Goal: Task Accomplishment & Management: Manage account settings

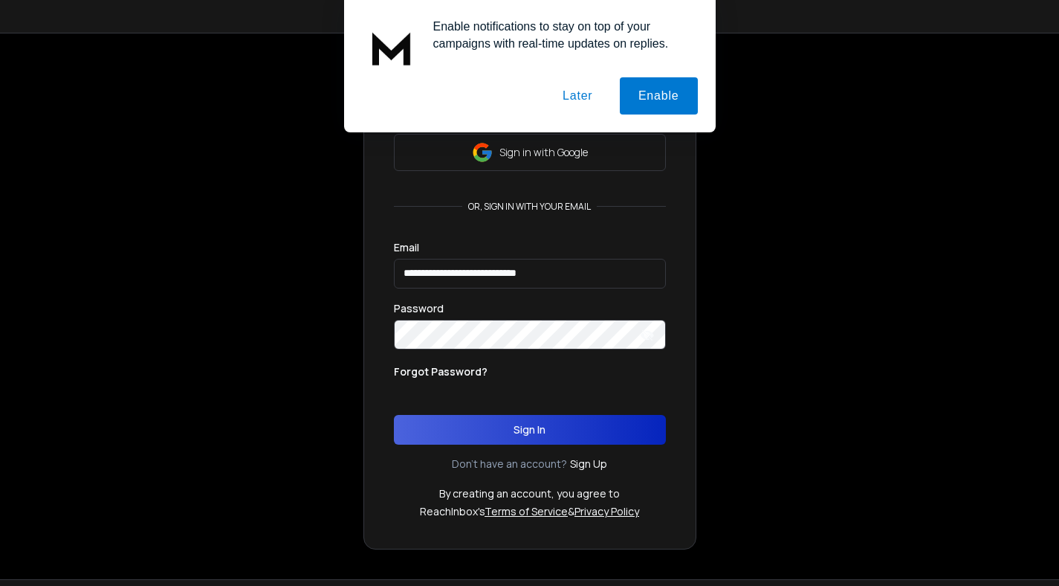
click at [615, 260] on input "**********" at bounding box center [530, 274] width 272 height 30
click at [586, 99] on button "Later" at bounding box center [577, 95] width 67 height 37
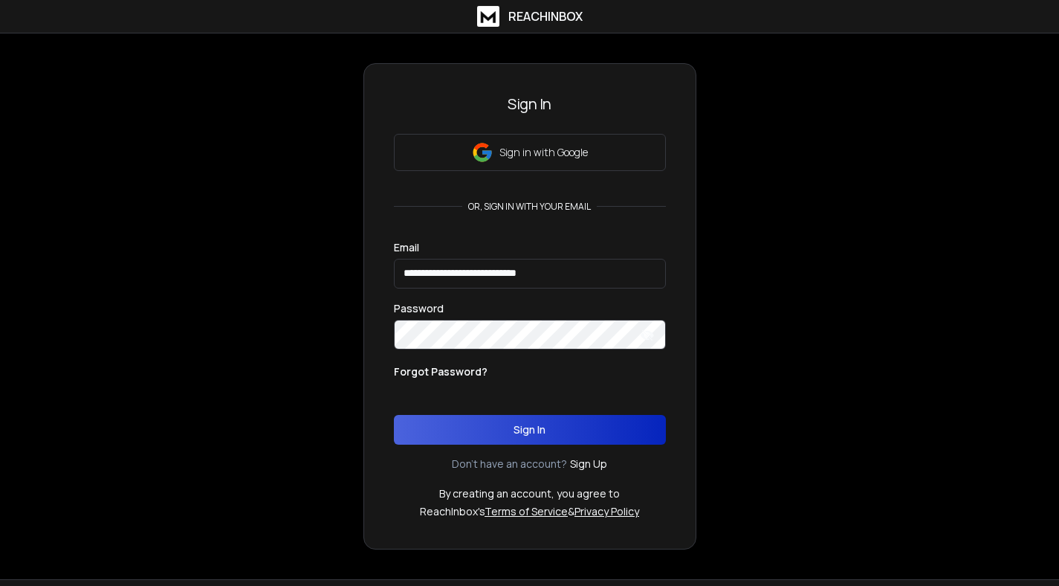
click at [825, 183] on div "**********" at bounding box center [529, 306] width 1059 height 486
click at [531, 271] on input "**********" at bounding box center [530, 274] width 272 height 30
click at [807, 221] on div "**********" at bounding box center [529, 306] width 1059 height 486
click at [790, 269] on div "**********" at bounding box center [529, 306] width 1059 height 486
click at [571, 432] on button "Sign In" at bounding box center [530, 430] width 272 height 30
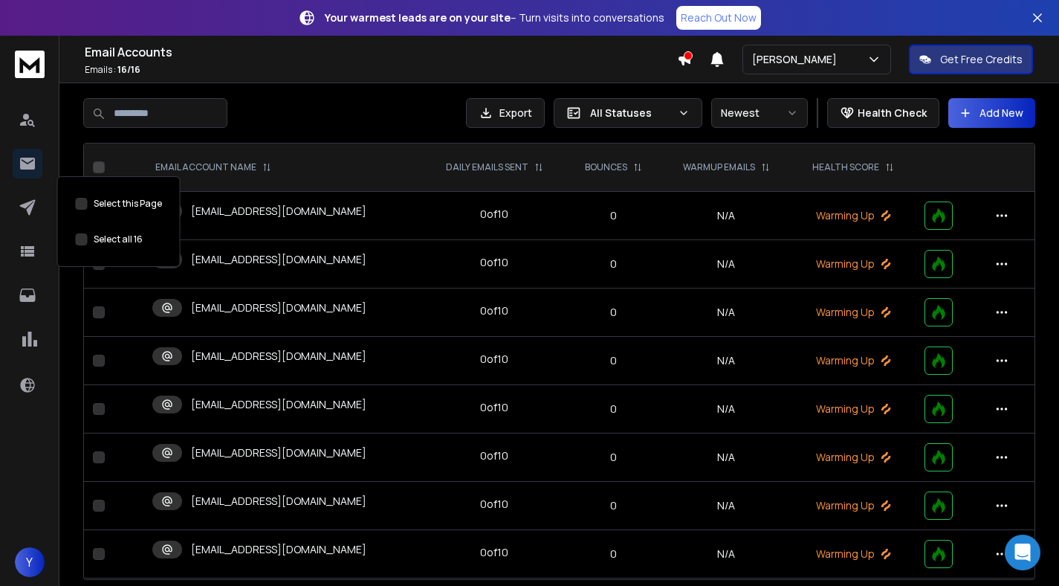
click at [101, 241] on label "Select all 16" at bounding box center [118, 239] width 49 height 12
click at [98, 167] on button "Select this Page" at bounding box center [99, 167] width 12 height 12
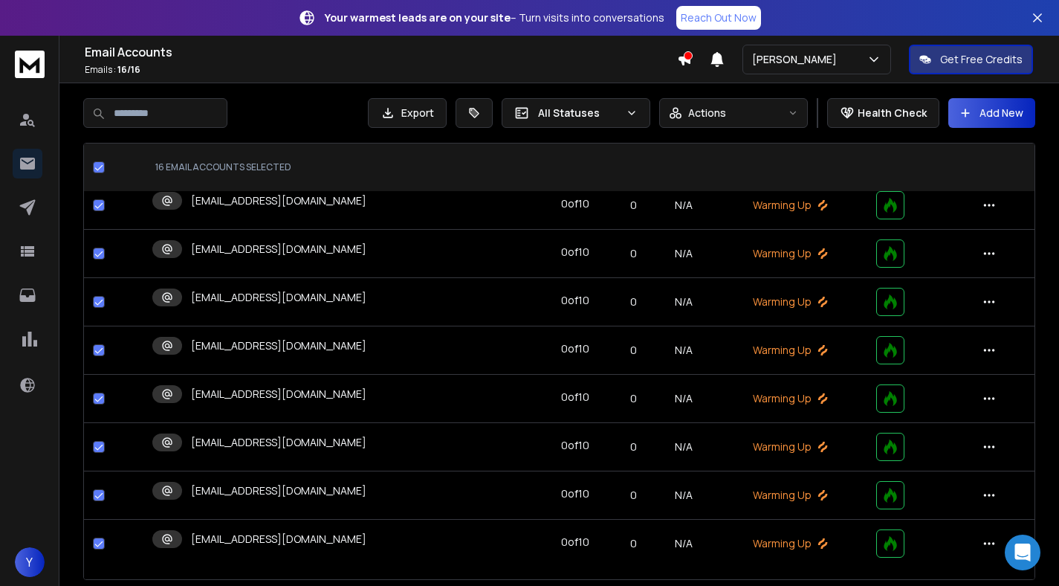
scroll to position [100, 0]
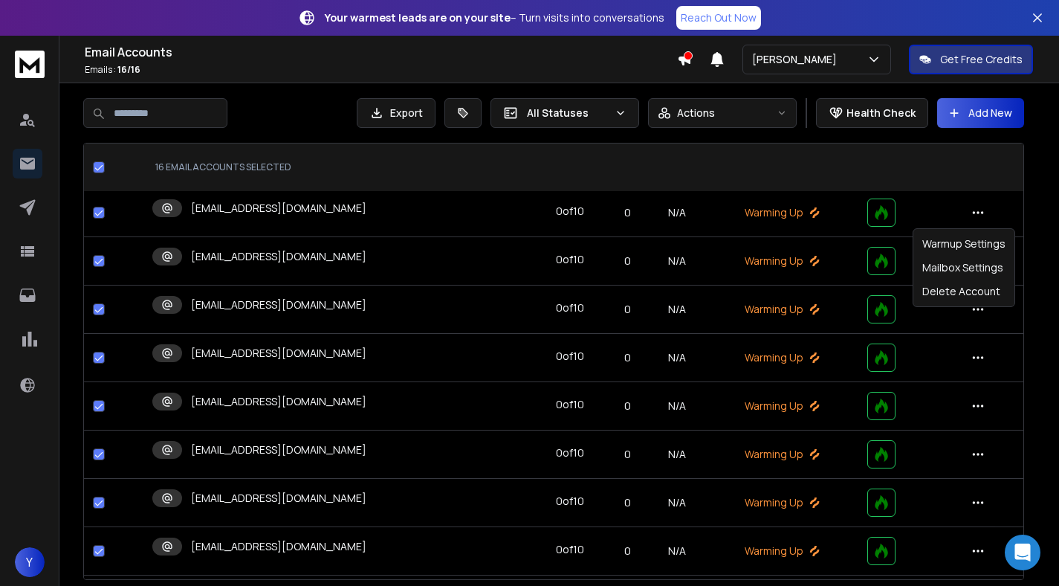
click at [969, 215] on button at bounding box center [978, 212] width 72 height 25
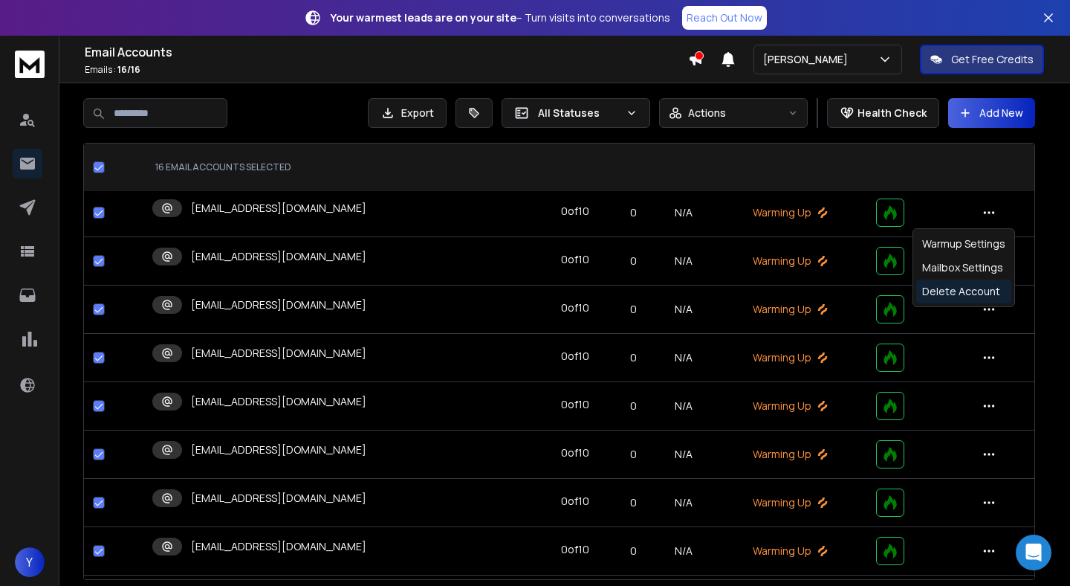
click at [981, 294] on div "Delete Account" at bounding box center [963, 291] width 95 height 24
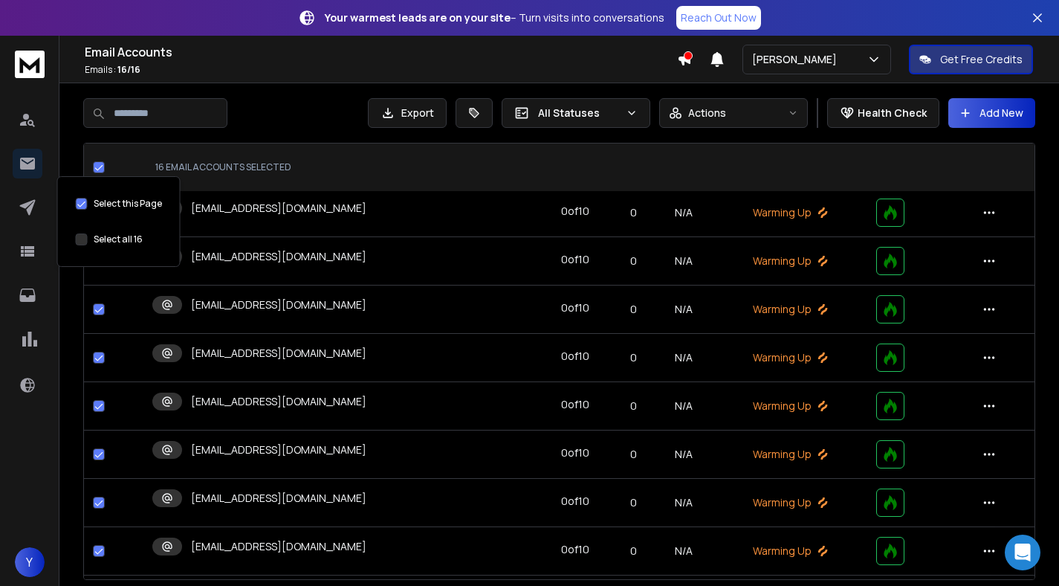
click at [99, 163] on button "Select this Page" at bounding box center [99, 167] width 12 height 12
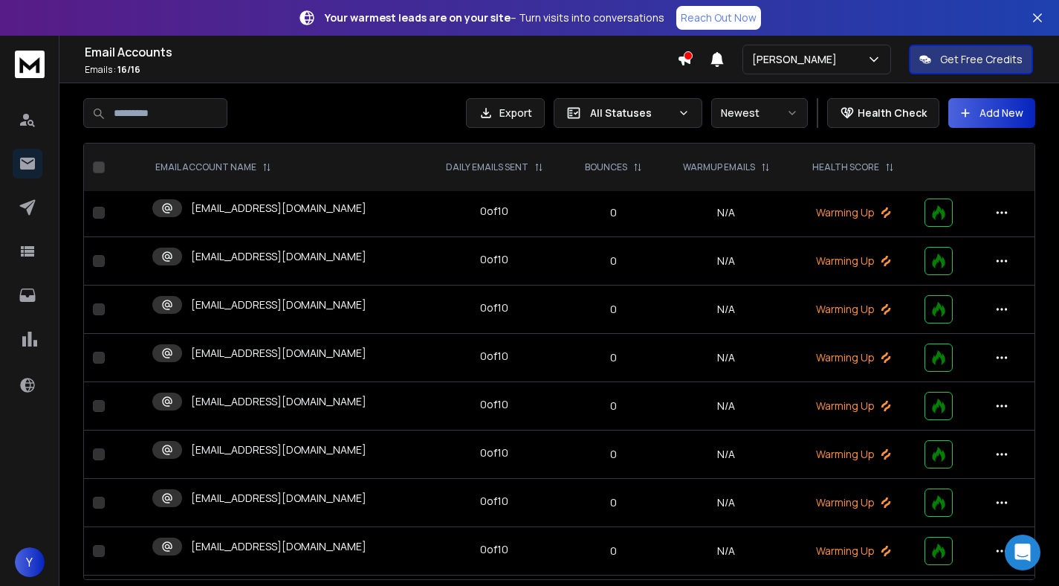
click at [346, 98] on div at bounding box center [270, 113] width 374 height 30
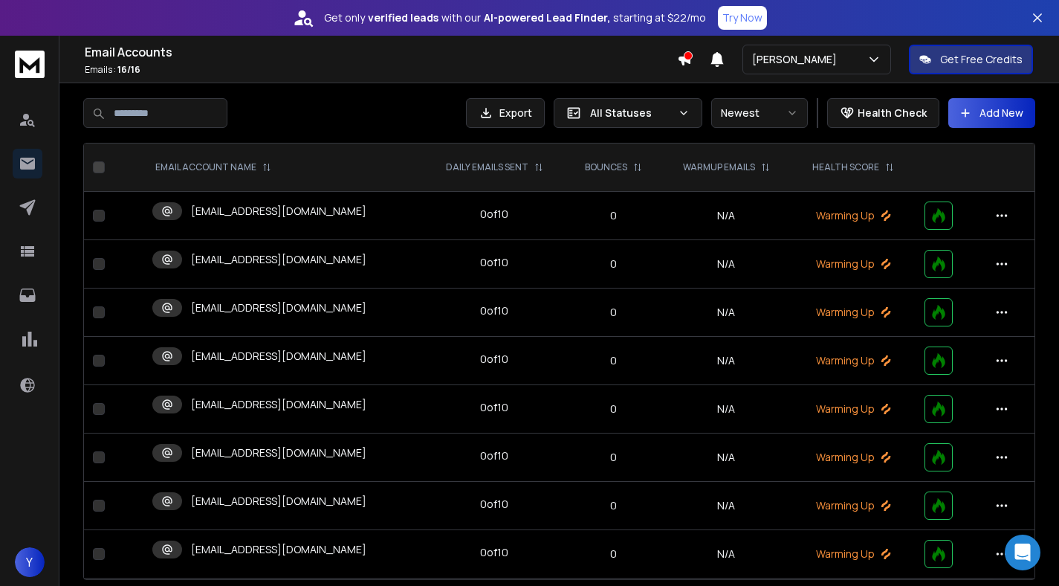
click at [101, 267] on button "button" at bounding box center [99, 264] width 12 height 12
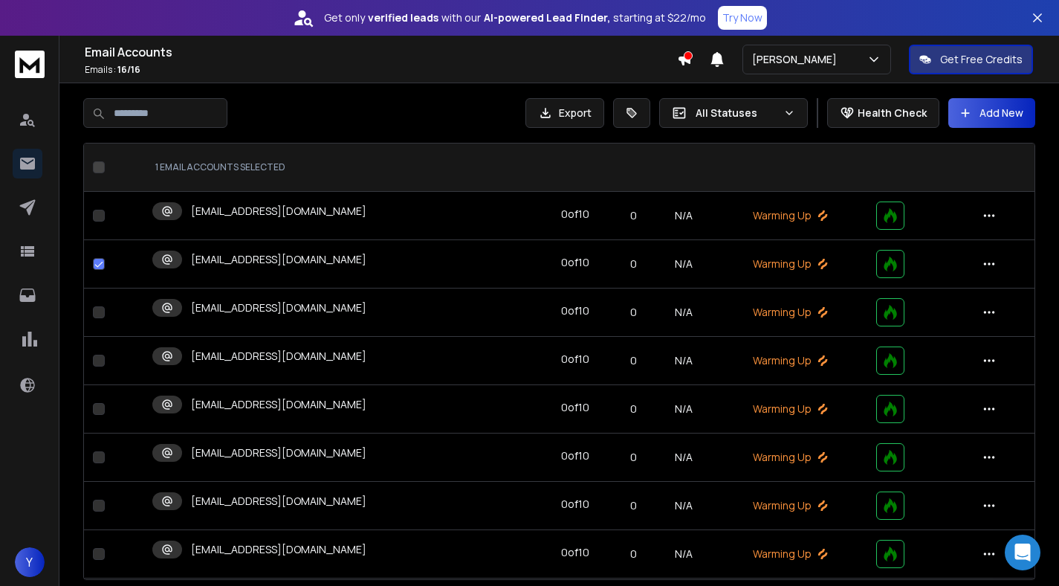
type button "on"
click at [108, 311] on div at bounding box center [118, 312] width 51 height 12
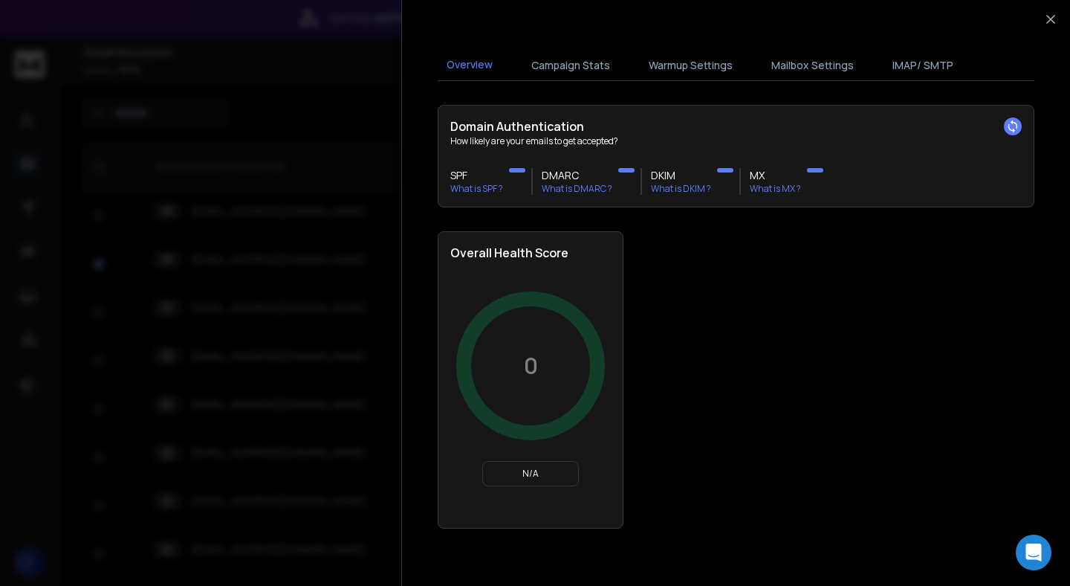
click at [133, 77] on div at bounding box center [535, 293] width 1070 height 586
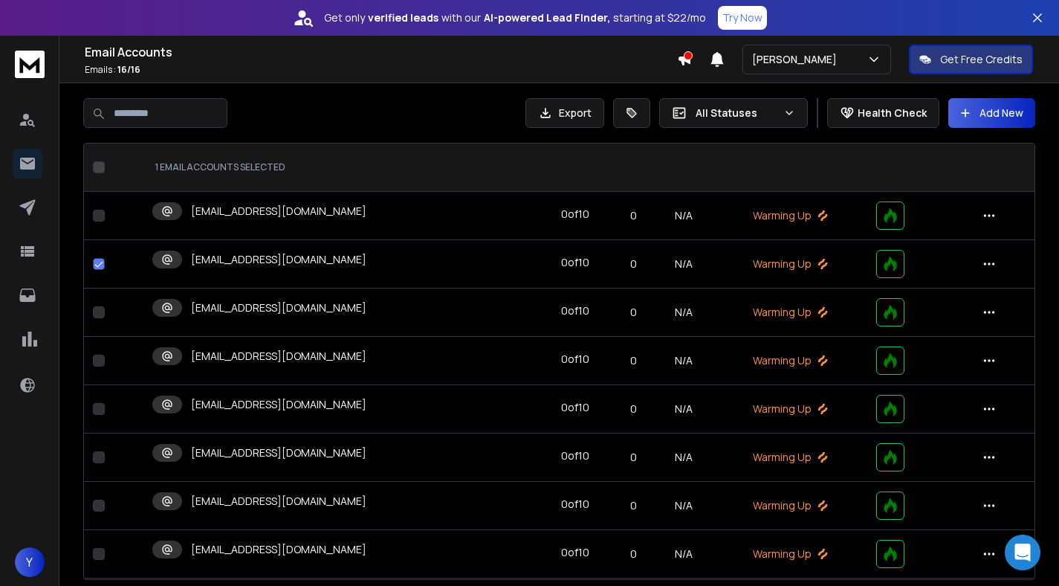
click at [99, 319] on td at bounding box center [113, 312] width 59 height 48
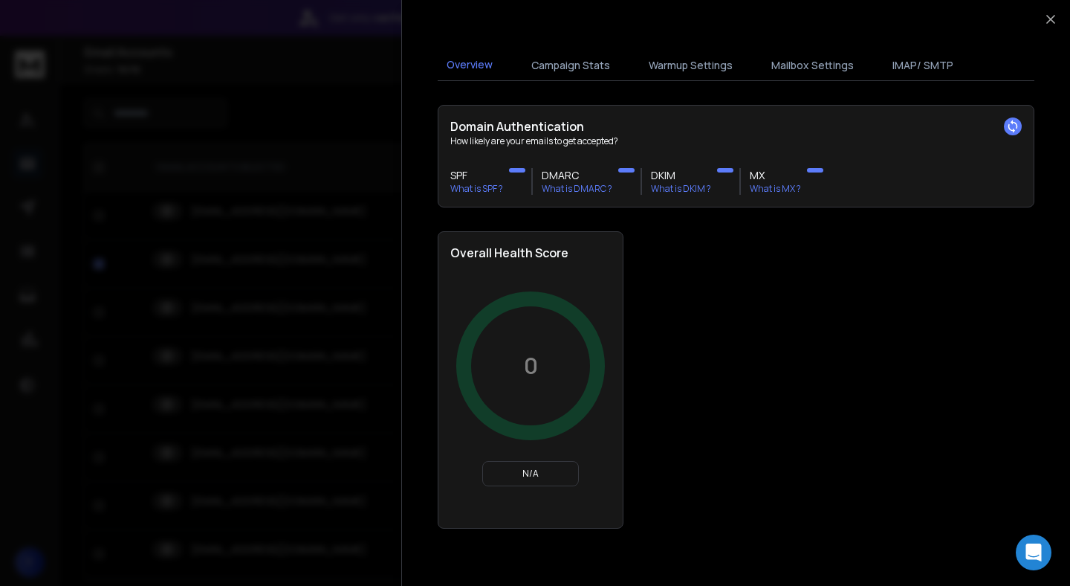
click at [95, 371] on div at bounding box center [535, 293] width 1070 height 586
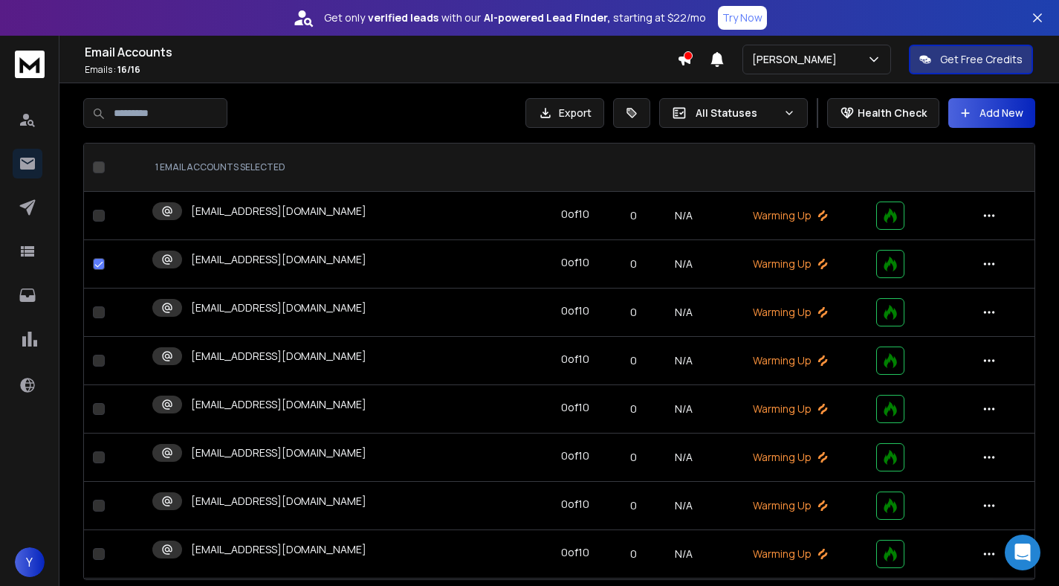
click at [982, 265] on icon at bounding box center [988, 263] width 13 height 13
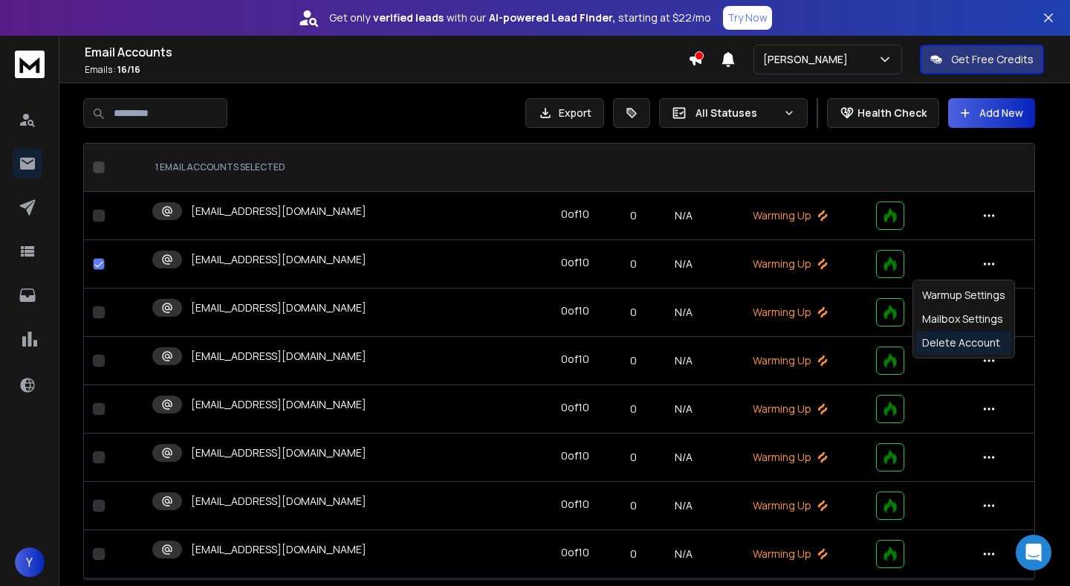
click at [992, 348] on div "Delete Account" at bounding box center [963, 343] width 95 height 24
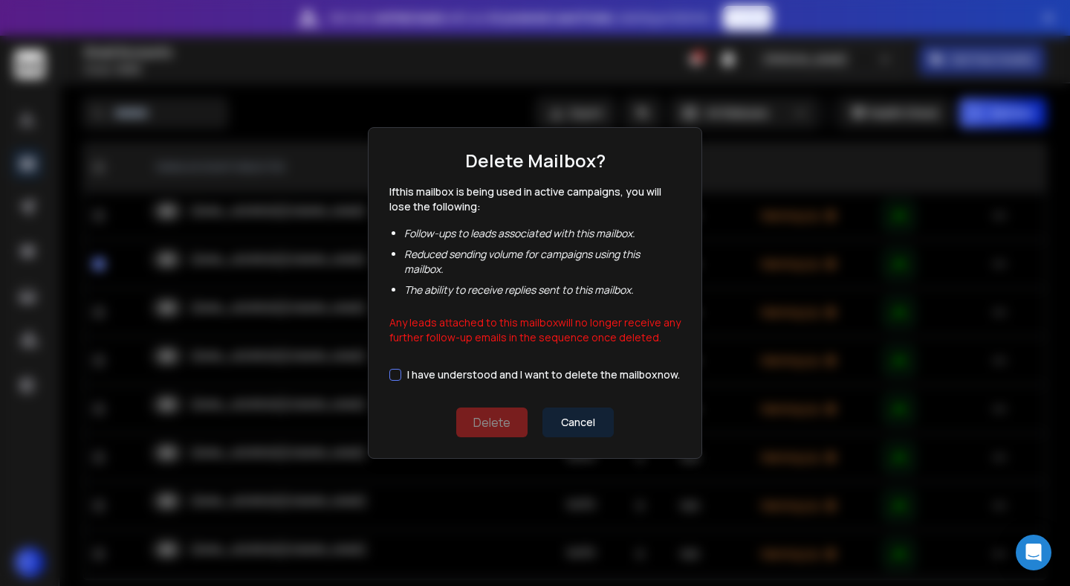
click at [444, 377] on label "I have understood and I want to delete the mailbox now." at bounding box center [543, 374] width 273 height 10
click at [401, 377] on button "I have understood and I want to delete the mailbox now." at bounding box center [395, 375] width 12 height 12
click at [481, 412] on button "Delete" at bounding box center [491, 422] width 71 height 30
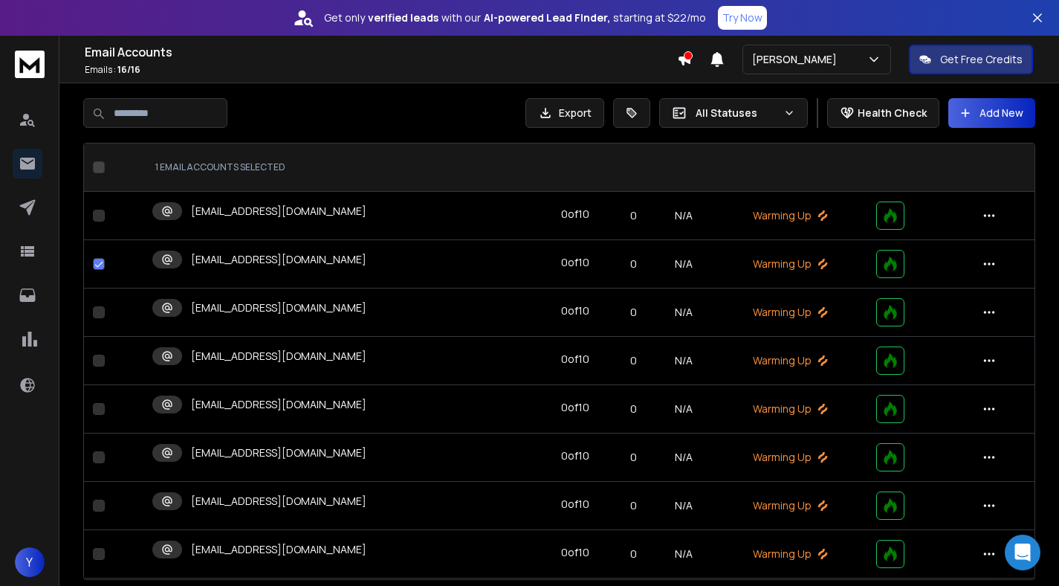
click at [94, 313] on button "button" at bounding box center [99, 312] width 12 height 12
type button "on"
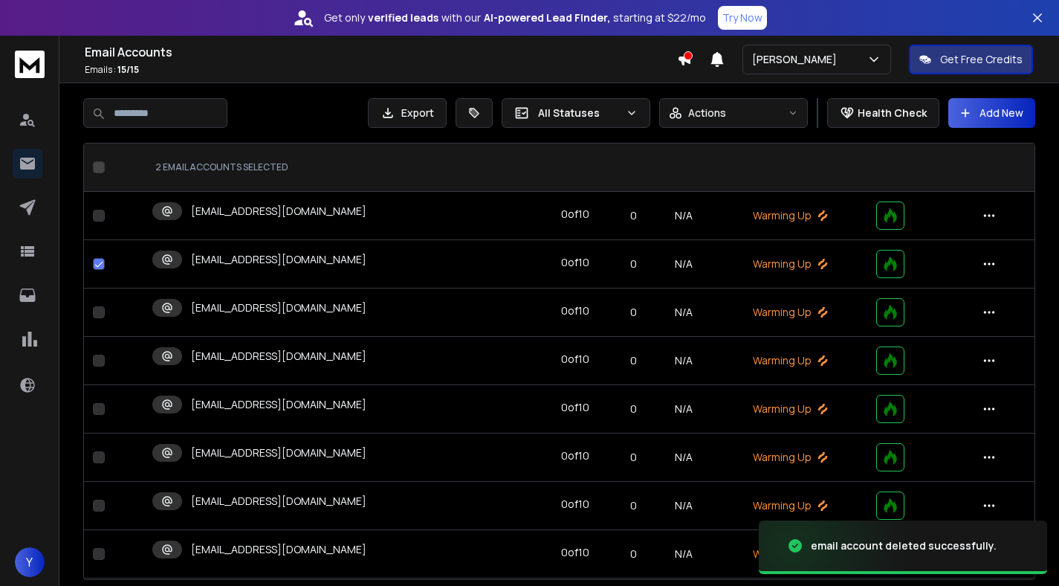
click at [104, 311] on button "button" at bounding box center [99, 312] width 12 height 12
click at [105, 364] on div at bounding box center [118, 360] width 51 height 12
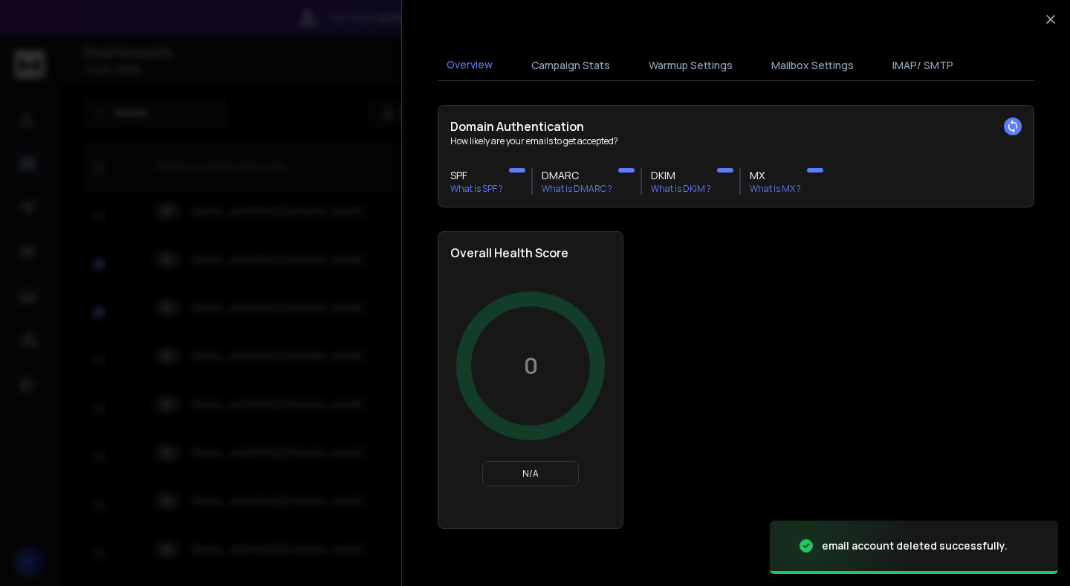
click at [163, 403] on div at bounding box center [535, 293] width 1070 height 586
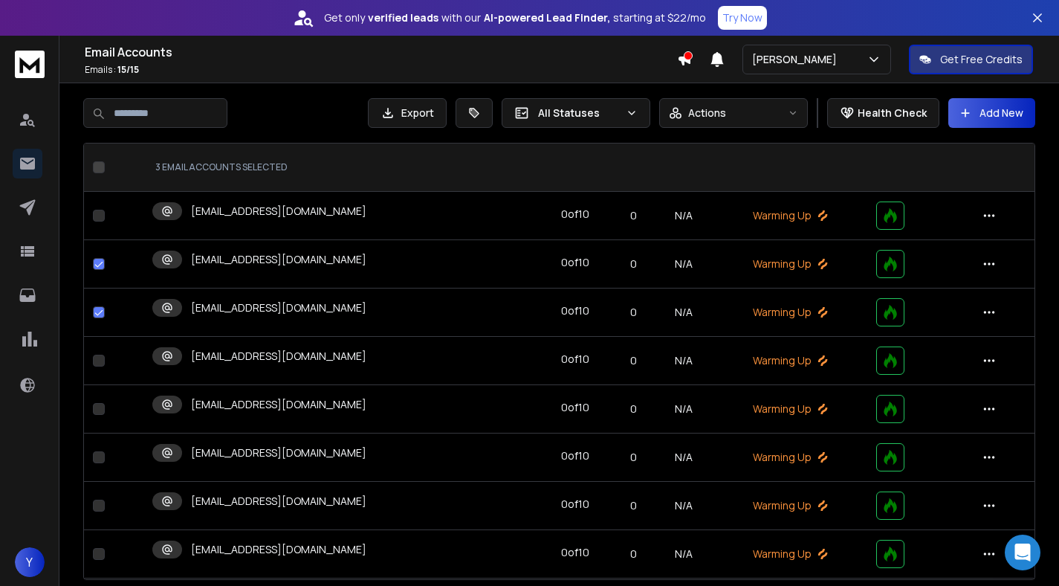
click at [94, 368] on td at bounding box center [113, 361] width 59 height 48
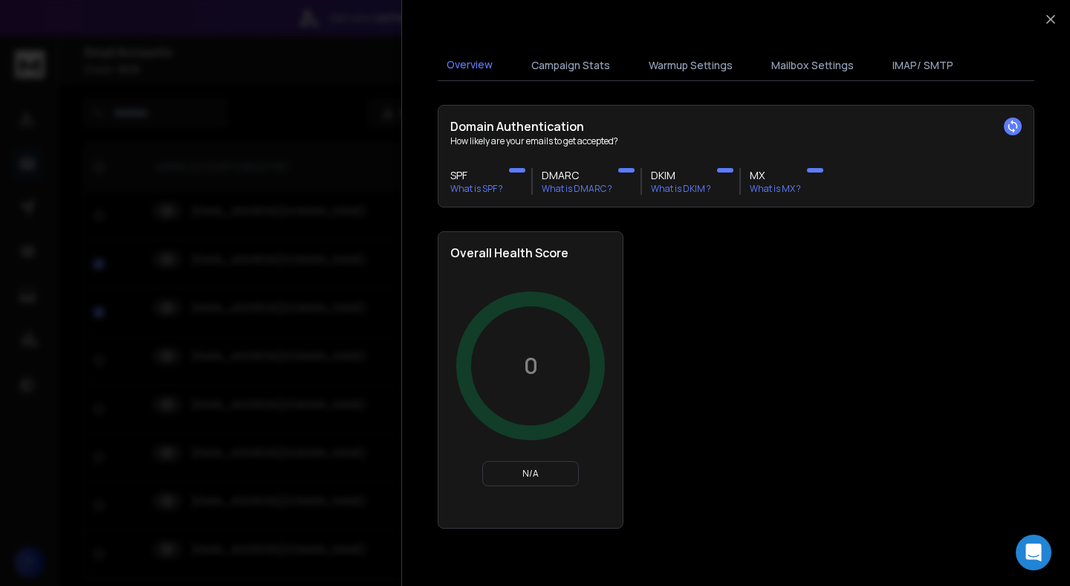
click at [99, 418] on div at bounding box center [535, 293] width 1070 height 586
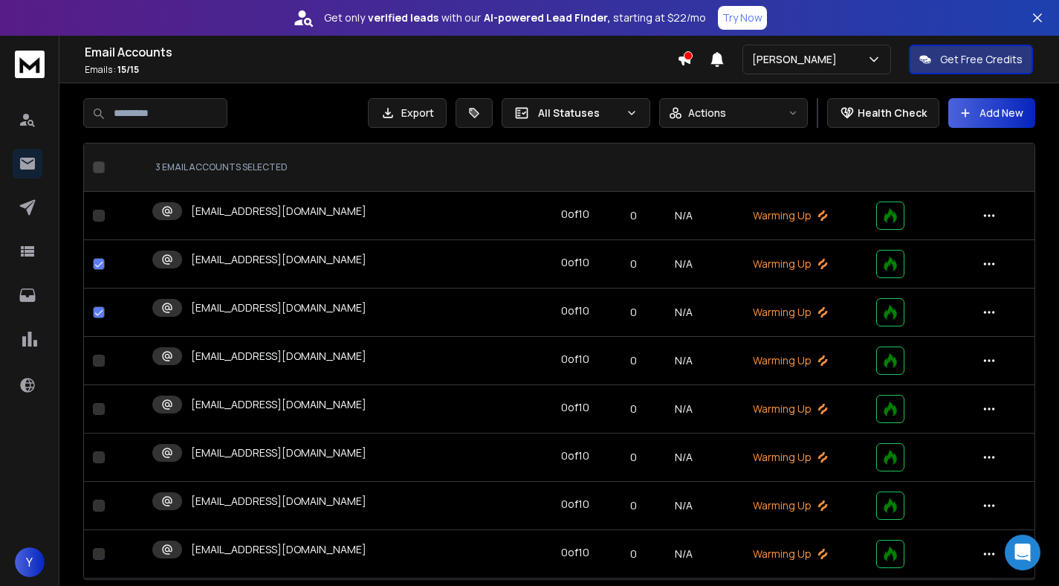
click at [99, 363] on button "button" at bounding box center [99, 360] width 12 height 12
click at [99, 411] on button "button" at bounding box center [99, 409] width 12 height 12
click at [1059, 585] on html "Get only verified leads with our AI-powered Lead Finder, starting at $22/mo Try…" at bounding box center [529, 293] width 1059 height 586
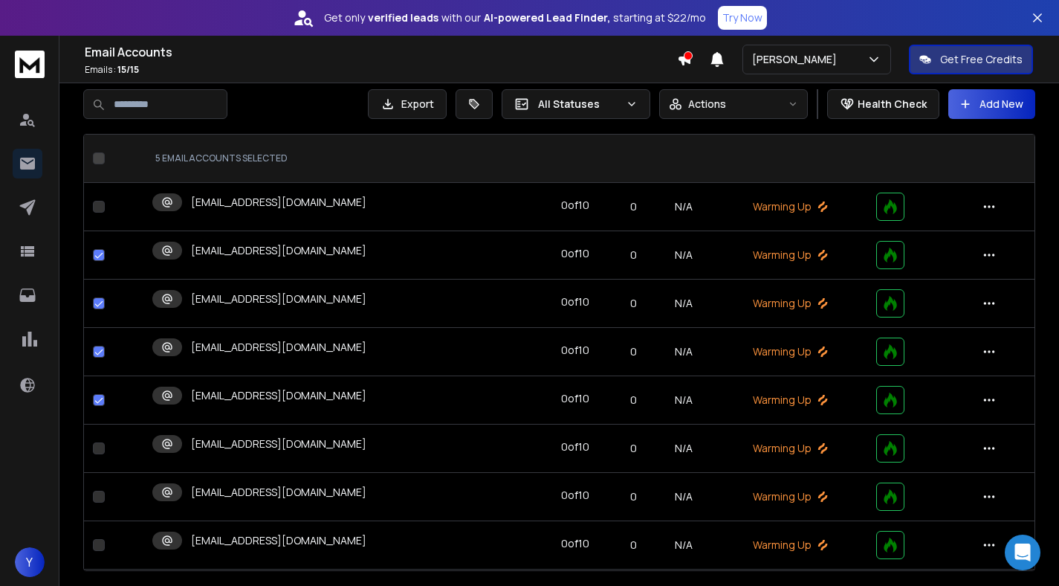
click at [93, 450] on button "button" at bounding box center [99, 448] width 12 height 12
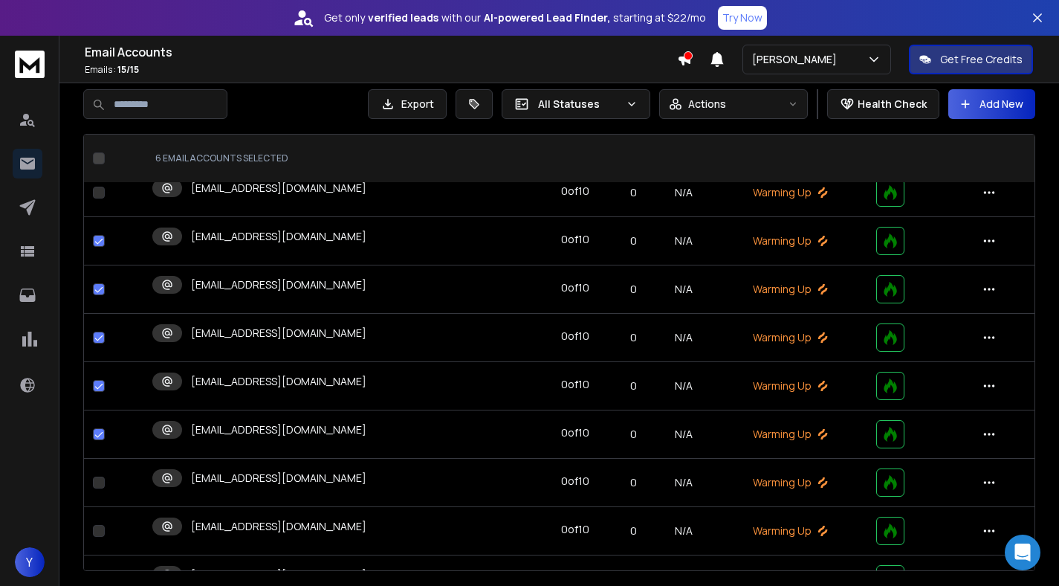
scroll to position [30, 0]
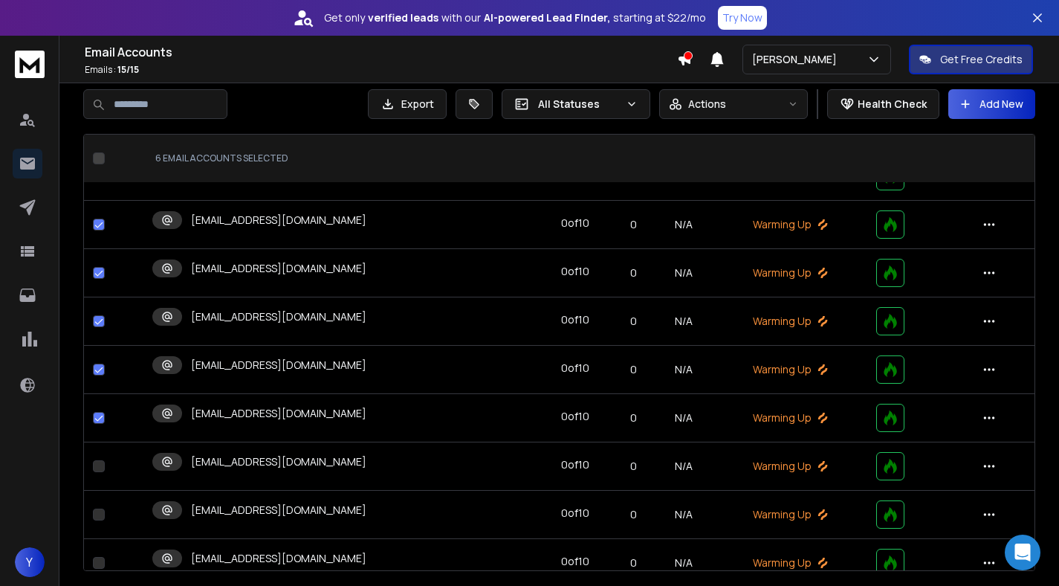
click at [97, 468] on button "button" at bounding box center [99, 466] width 12 height 12
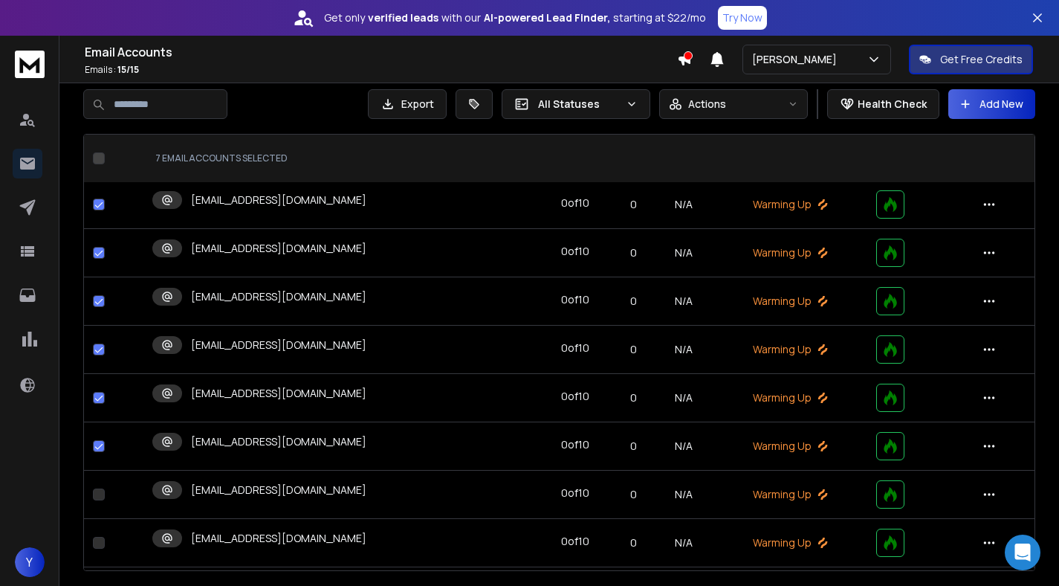
scroll to position [60, 0]
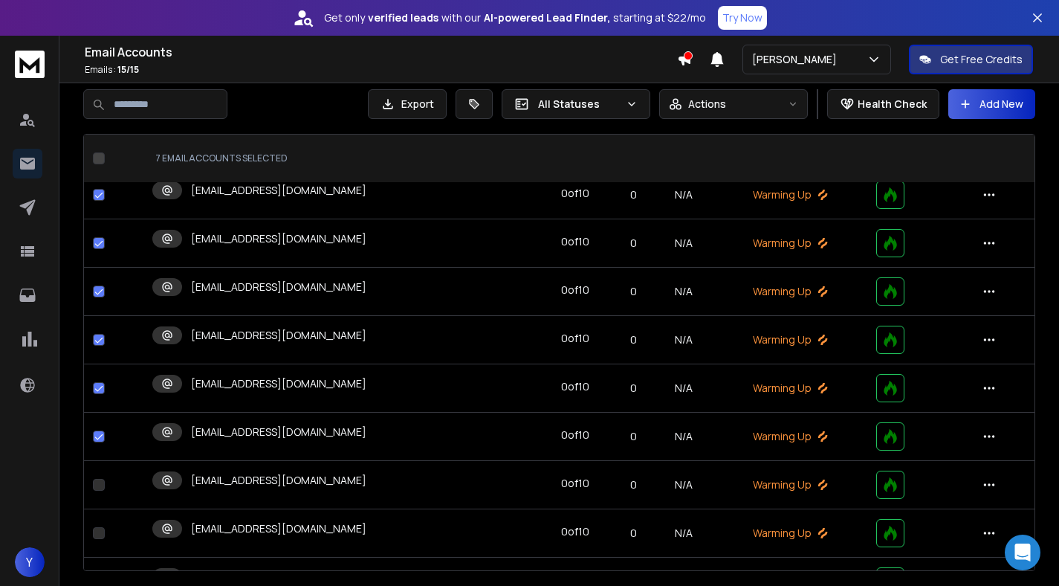
click at [97, 489] on button "button" at bounding box center [99, 485] width 12 height 12
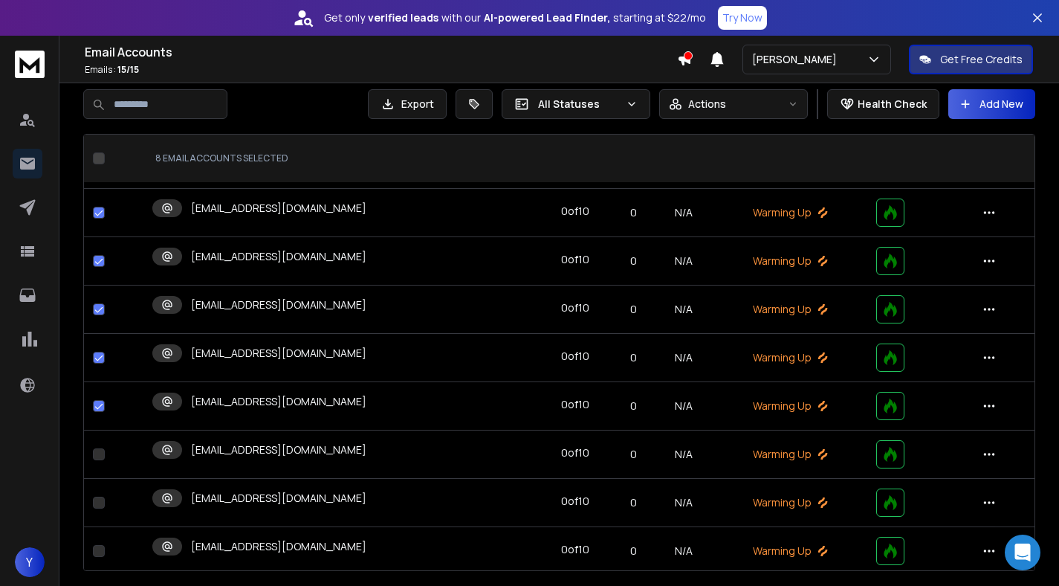
scroll to position [146, 0]
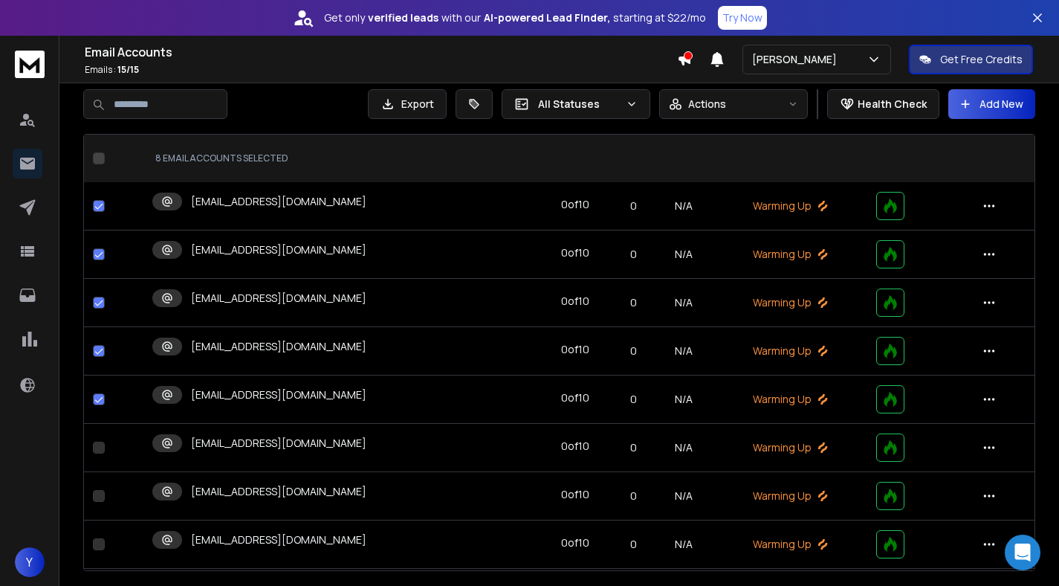
click at [94, 453] on td at bounding box center [113, 448] width 59 height 48
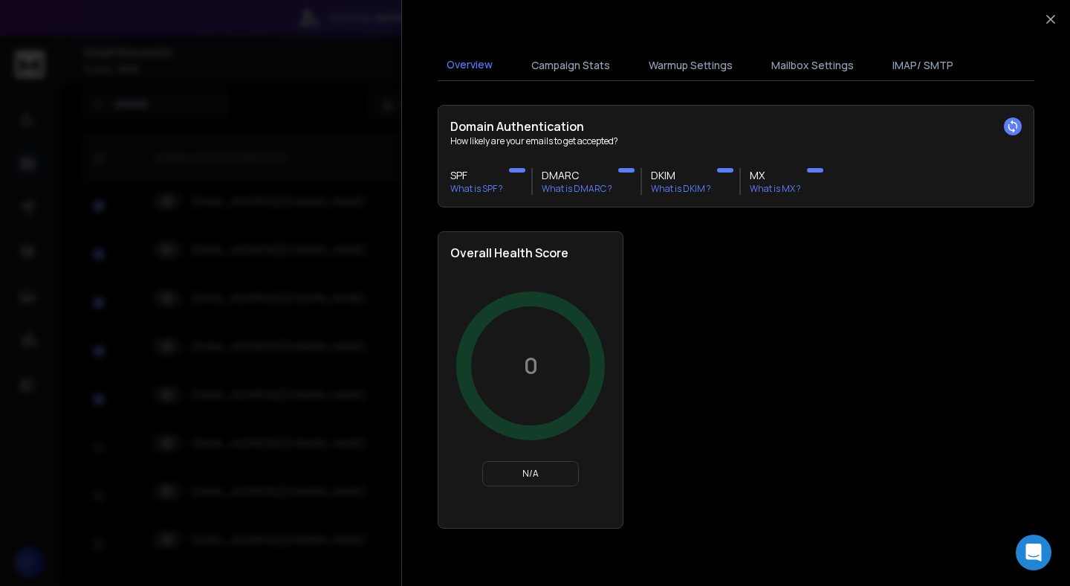
click at [102, 462] on div at bounding box center [535, 293] width 1070 height 586
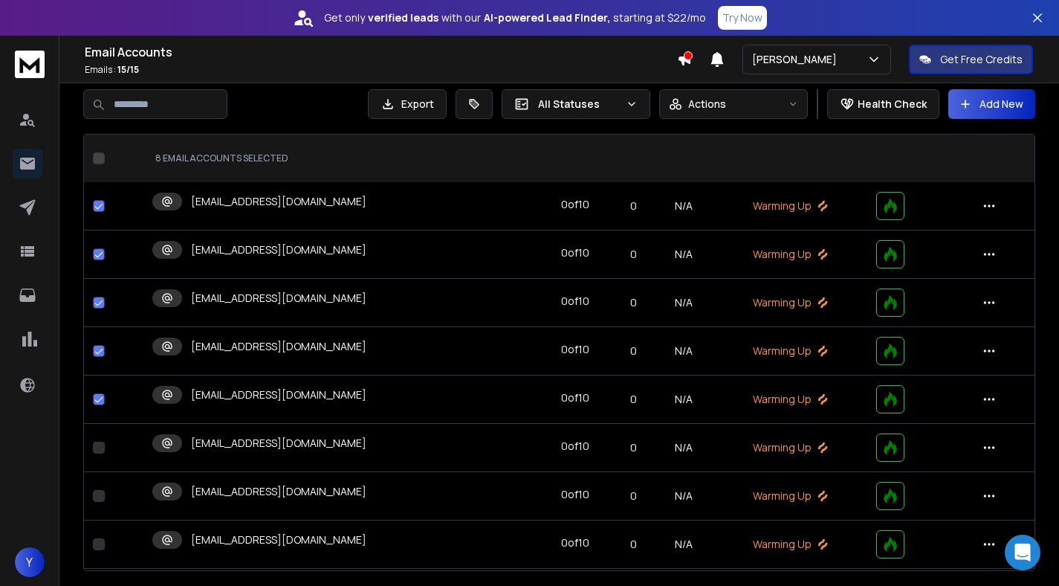
click at [100, 453] on button "button" at bounding box center [99, 447] width 12 height 12
click at [101, 493] on button "button" at bounding box center [99, 496] width 12 height 12
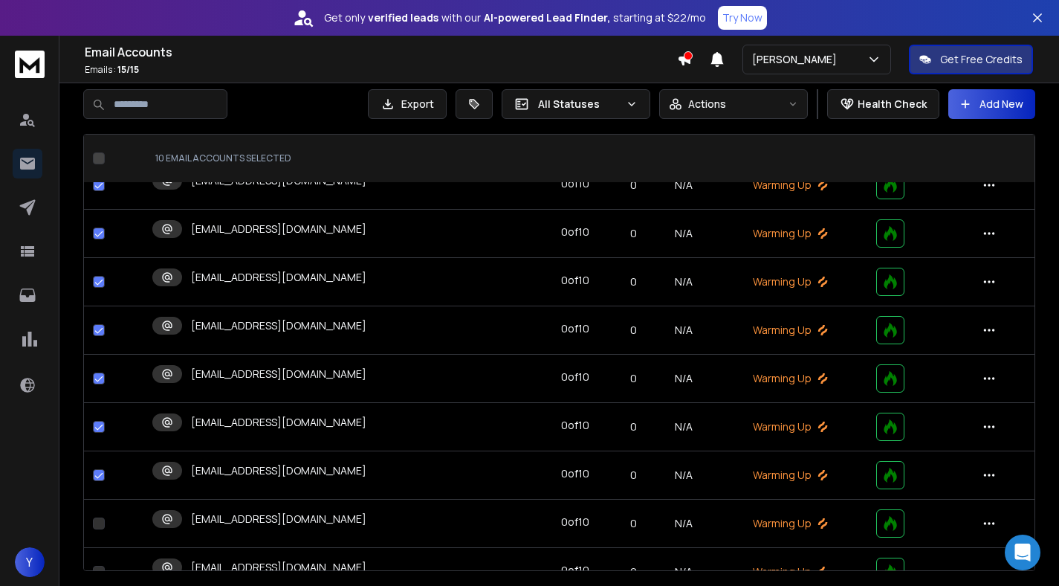
scroll to position [167, 0]
click at [104, 526] on div at bounding box center [118, 522] width 51 height 12
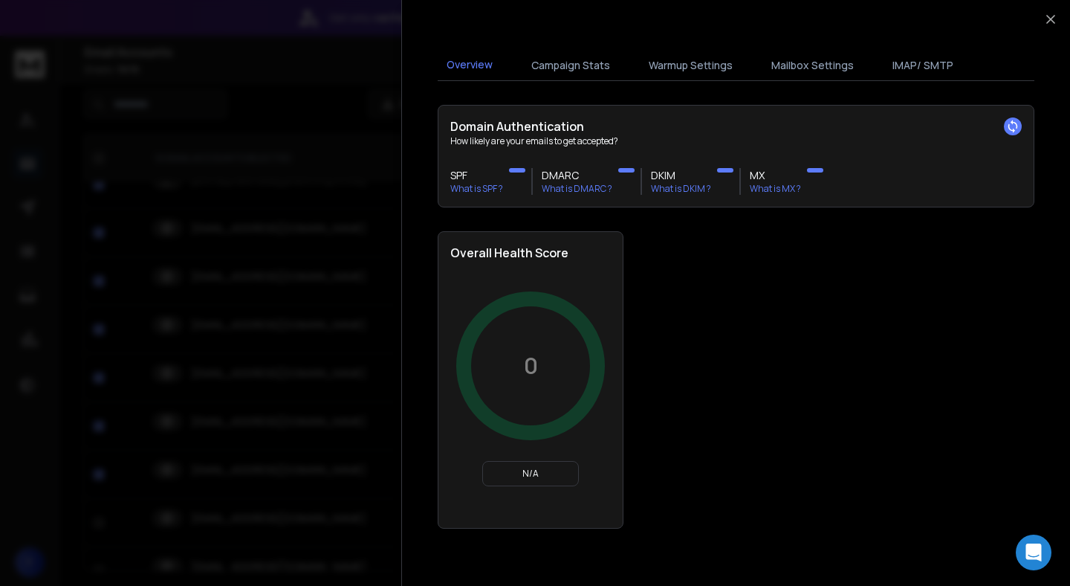
click at [157, 485] on div at bounding box center [535, 293] width 1070 height 586
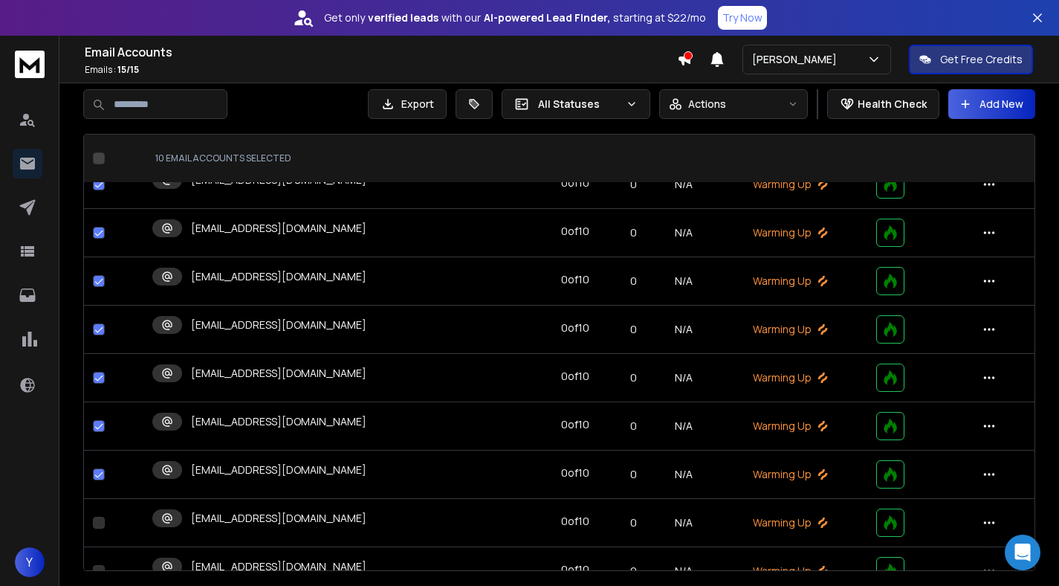
click at [97, 527] on button "button" at bounding box center [99, 522] width 12 height 12
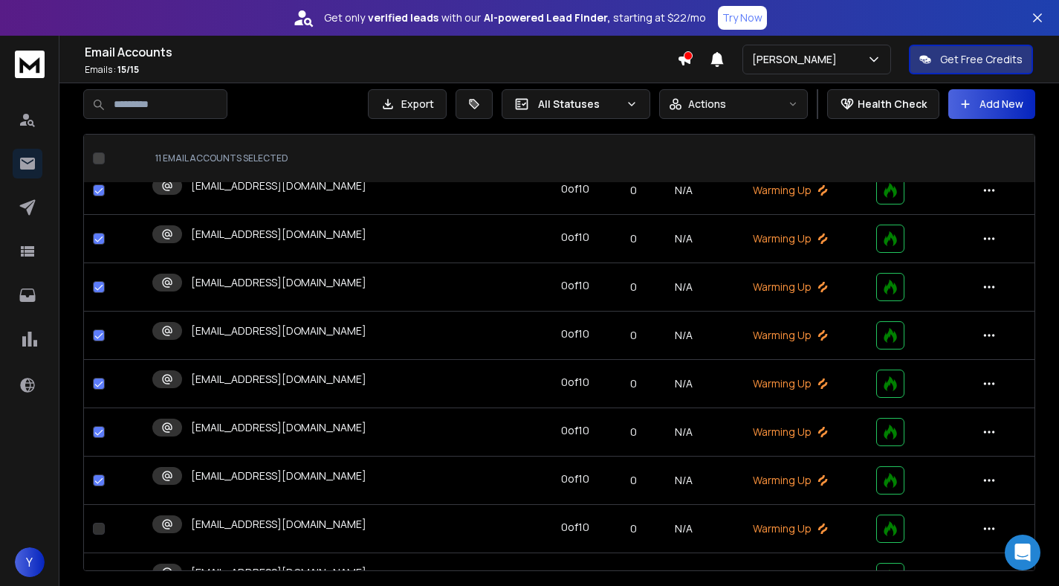
scroll to position [298, 0]
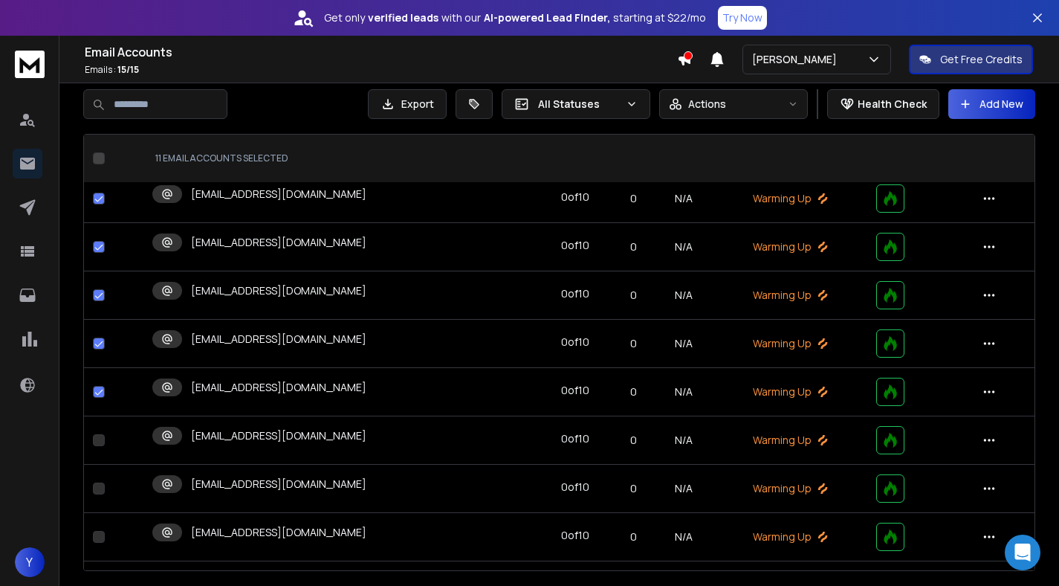
click at [100, 441] on button "button" at bounding box center [99, 440] width 12 height 12
click at [97, 492] on button "button" at bounding box center [99, 488] width 12 height 12
click at [99, 491] on button "button" at bounding box center [99, 488] width 12 height 12
click at [99, 534] on button "button" at bounding box center [99, 537] width 12 height 12
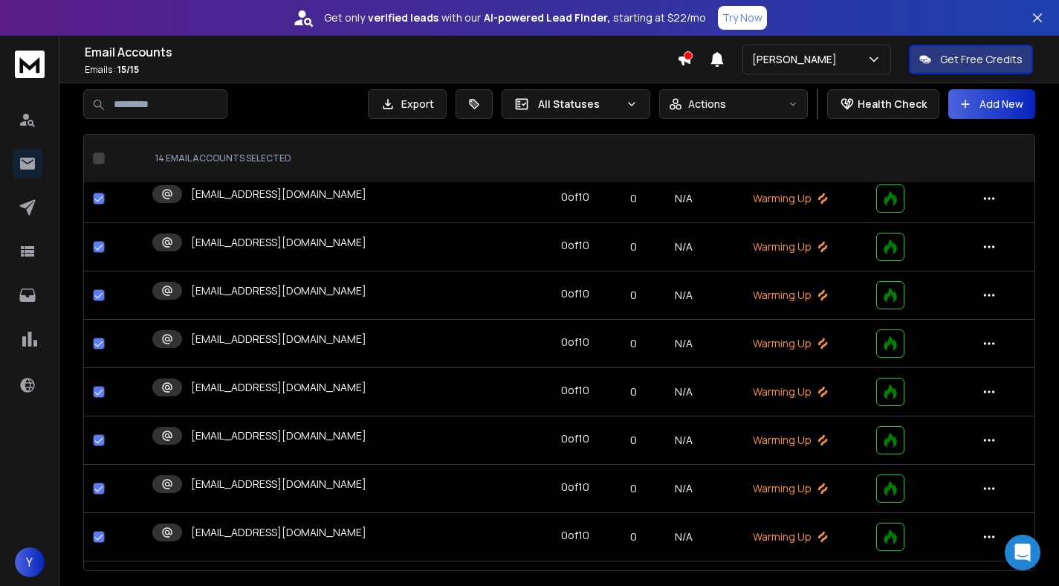
scroll to position [348, 0]
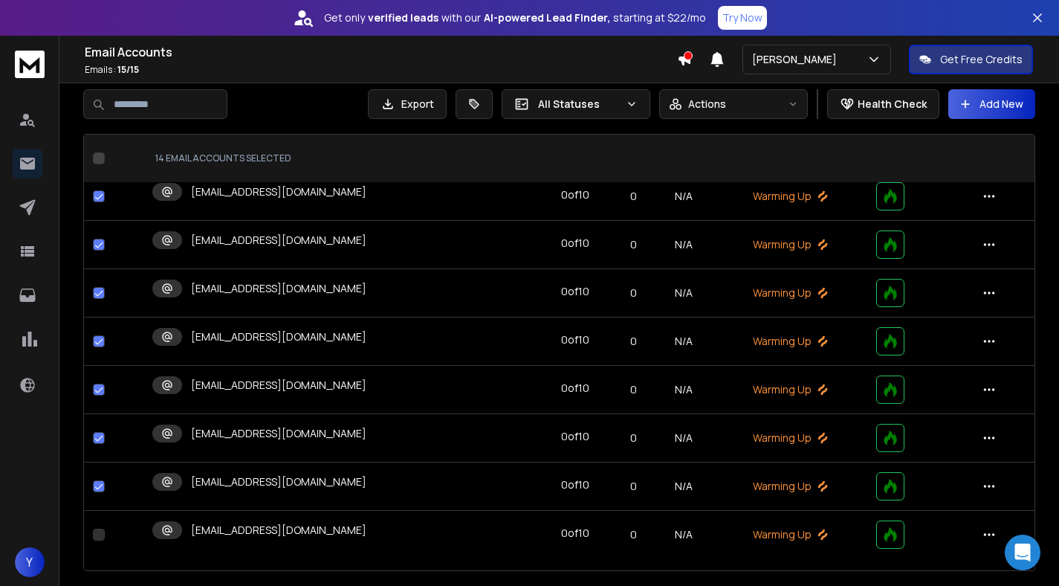
click at [98, 537] on button "button" at bounding box center [99, 534] width 12 height 12
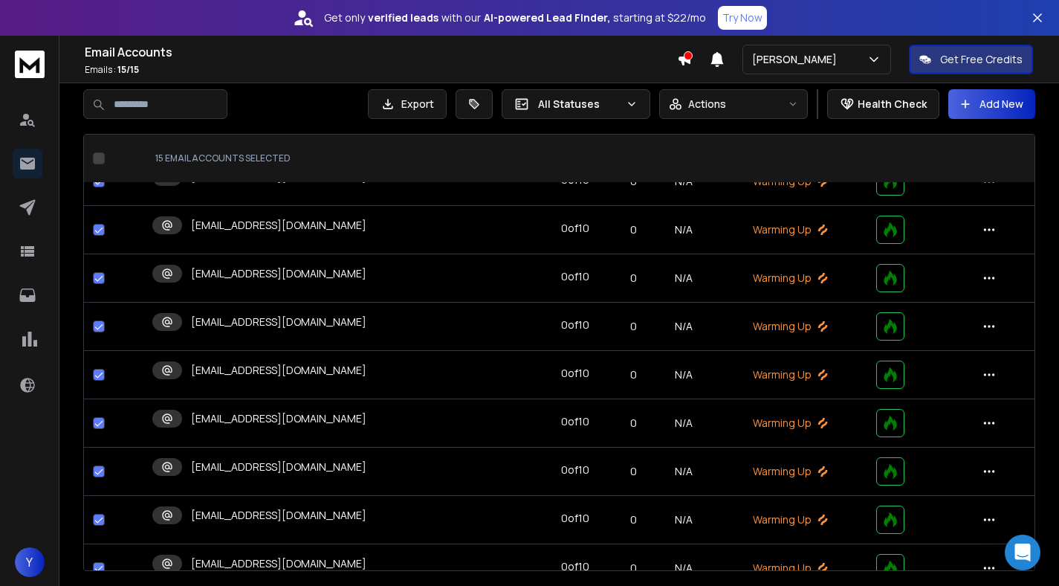
scroll to position [137, 0]
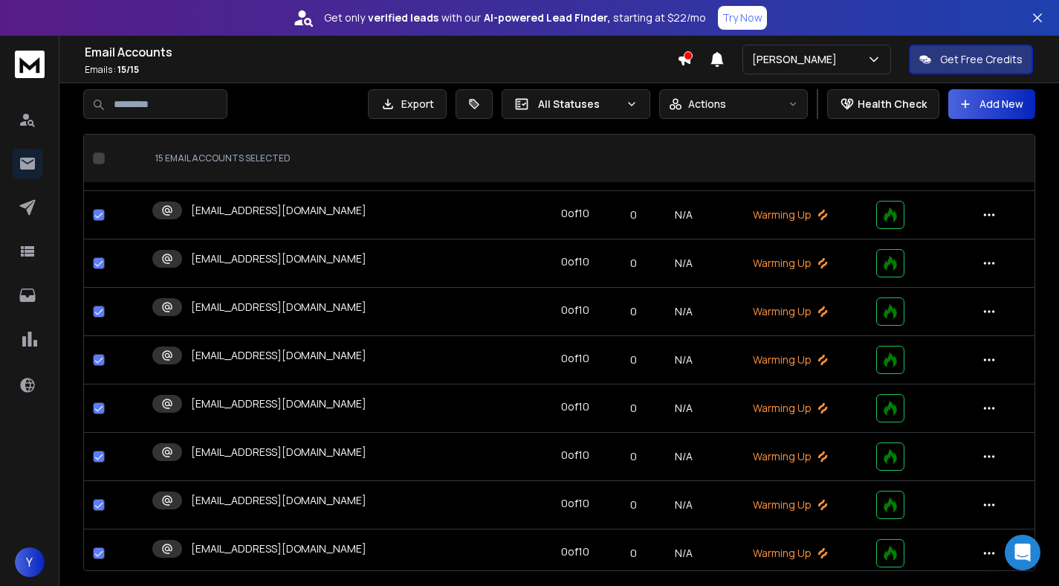
click at [100, 557] on button "button" at bounding box center [99, 553] width 12 height 12
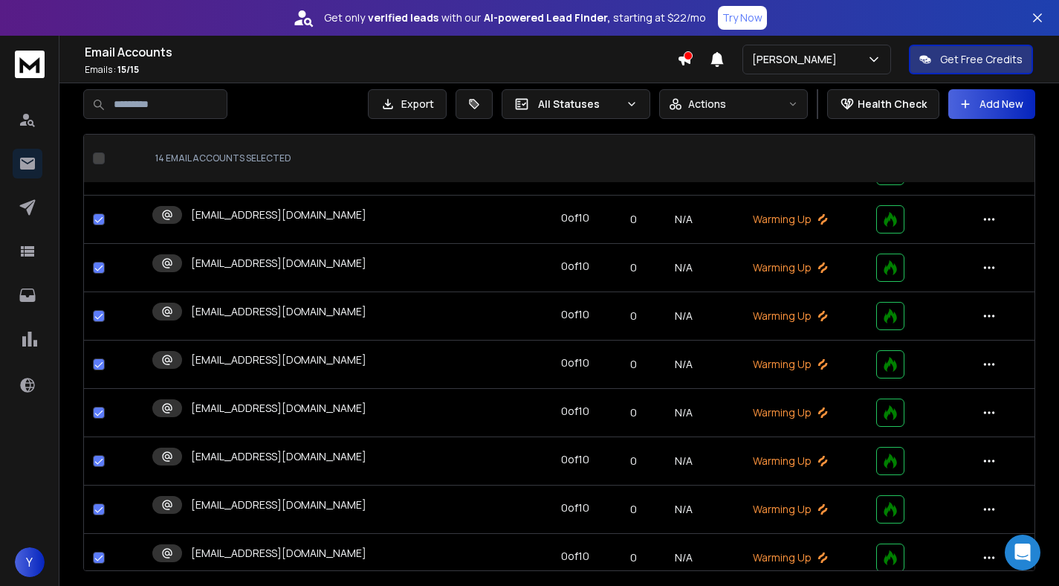
scroll to position [0, 0]
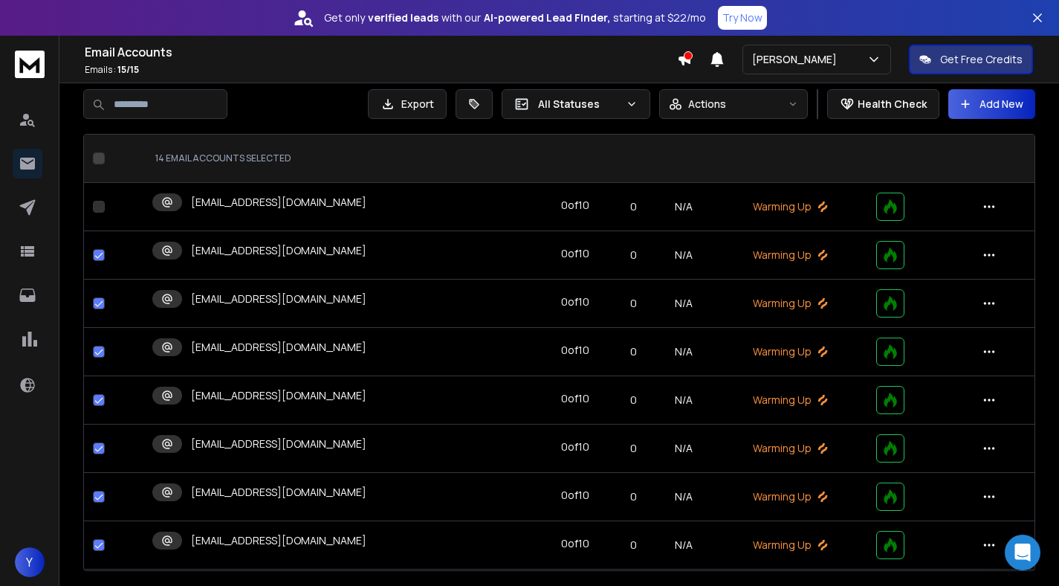
click at [982, 256] on icon at bounding box center [988, 254] width 13 height 13
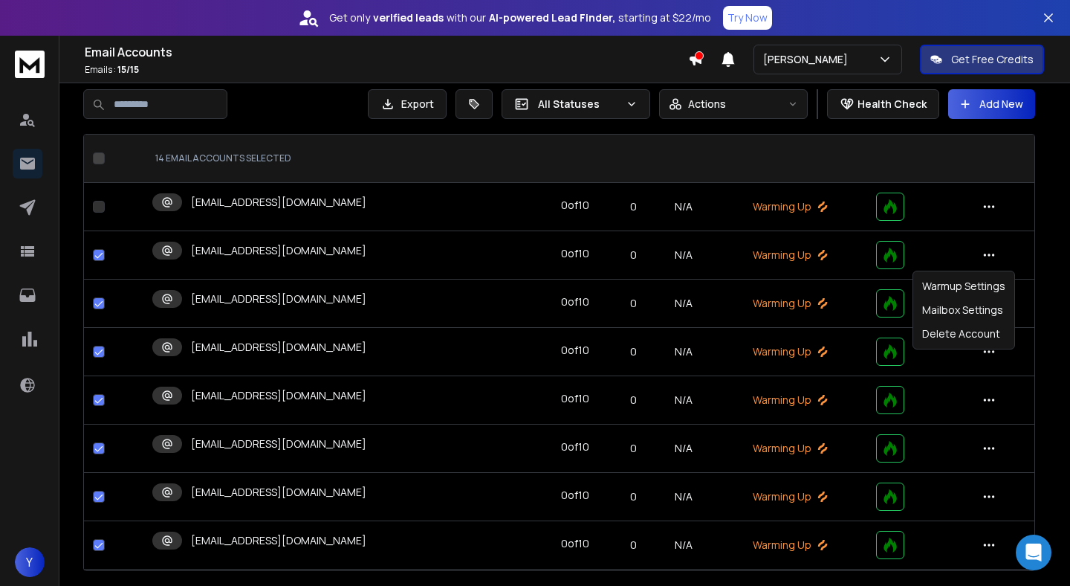
drag, startPoint x: 296, startPoint y: 113, endPoint x: 354, endPoint y: 126, distance: 58.8
click at [296, 113] on div at bounding box center [221, 104] width 276 height 30
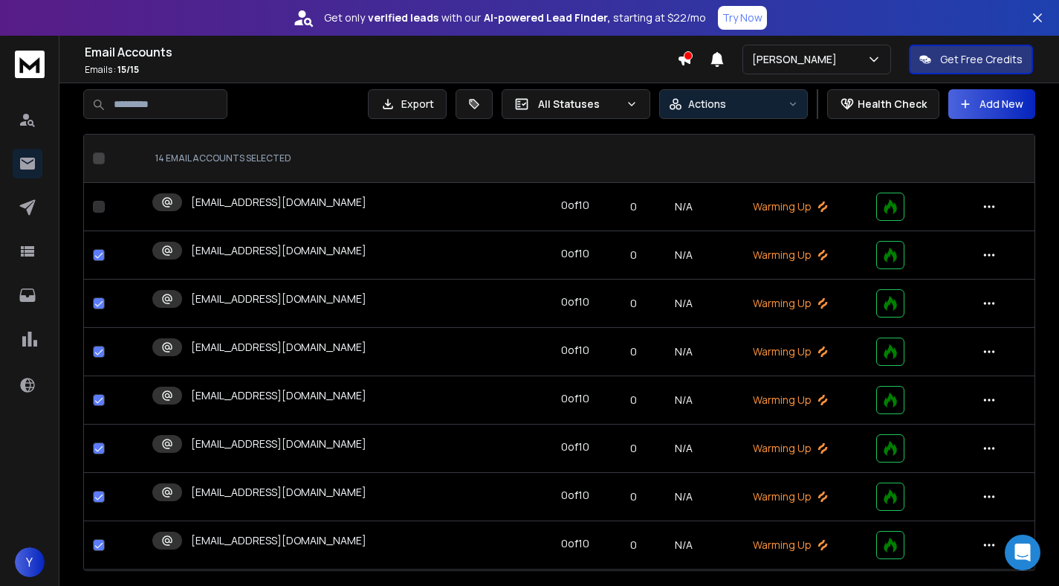
click at [794, 110] on button "Actions" at bounding box center [733, 104] width 149 height 30
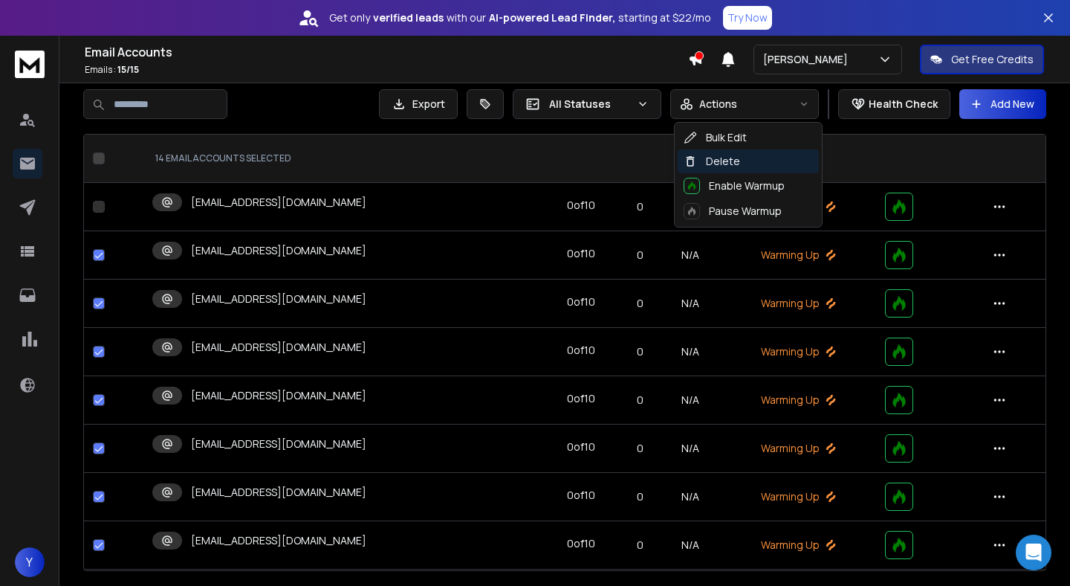
click at [756, 155] on div "Delete" at bounding box center [748, 161] width 141 height 24
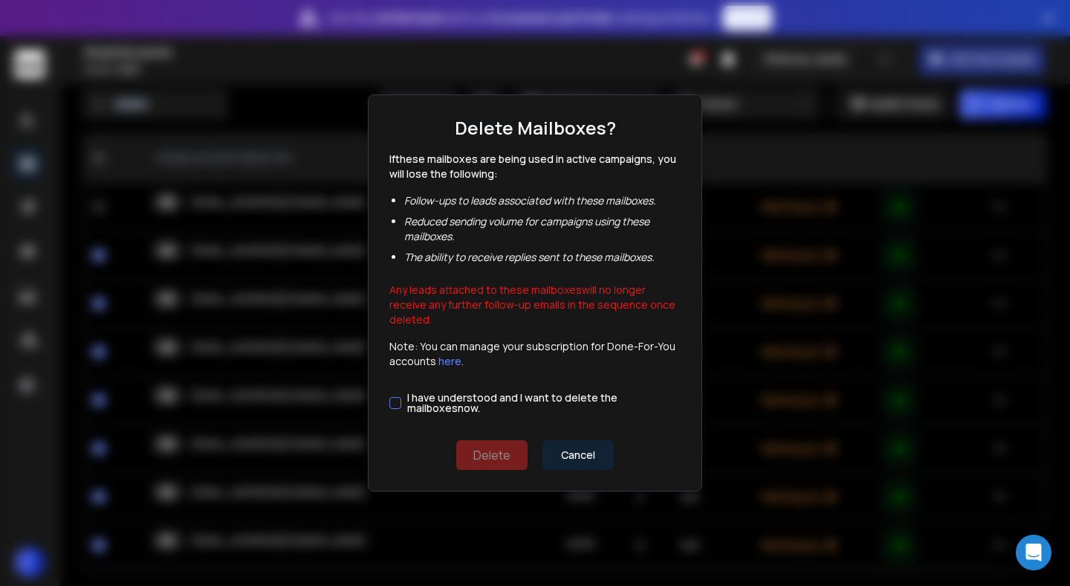
click at [470, 392] on label "I have understood and I want to delete the mailbox es now." at bounding box center [543, 402] width 273 height 21
click at [401, 397] on button "I have understood and I want to delete the mailbox es now." at bounding box center [395, 403] width 12 height 12
click at [507, 440] on button "Delete" at bounding box center [491, 455] width 71 height 30
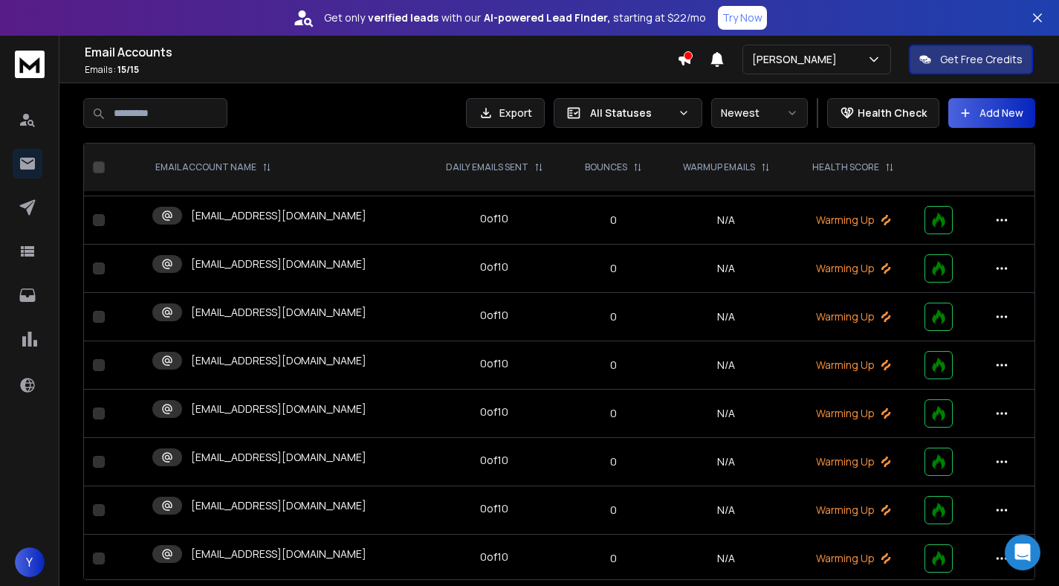
scroll to position [35, 0]
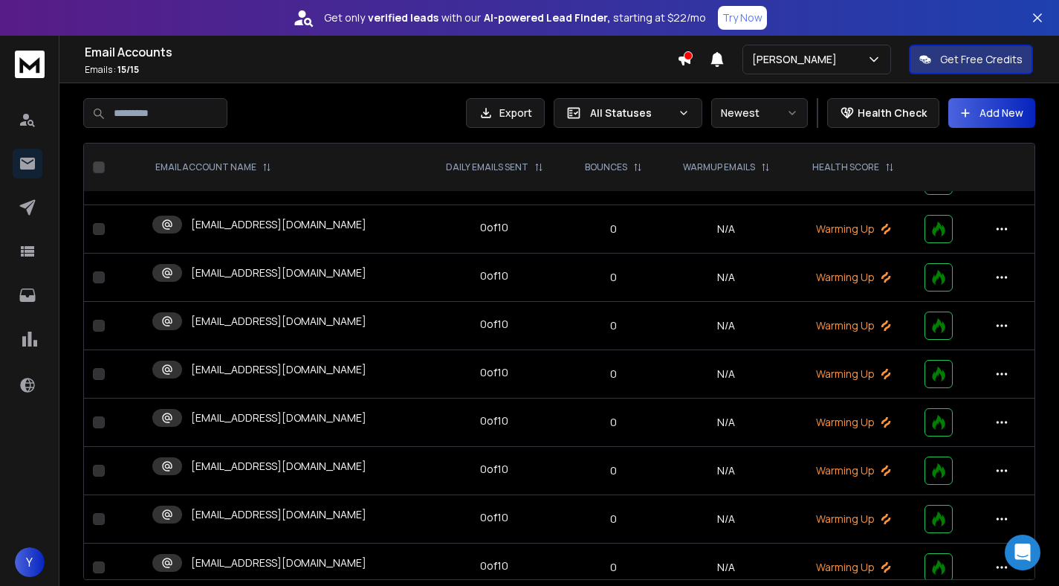
click at [93, 281] on div at bounding box center [118, 277] width 51 height 12
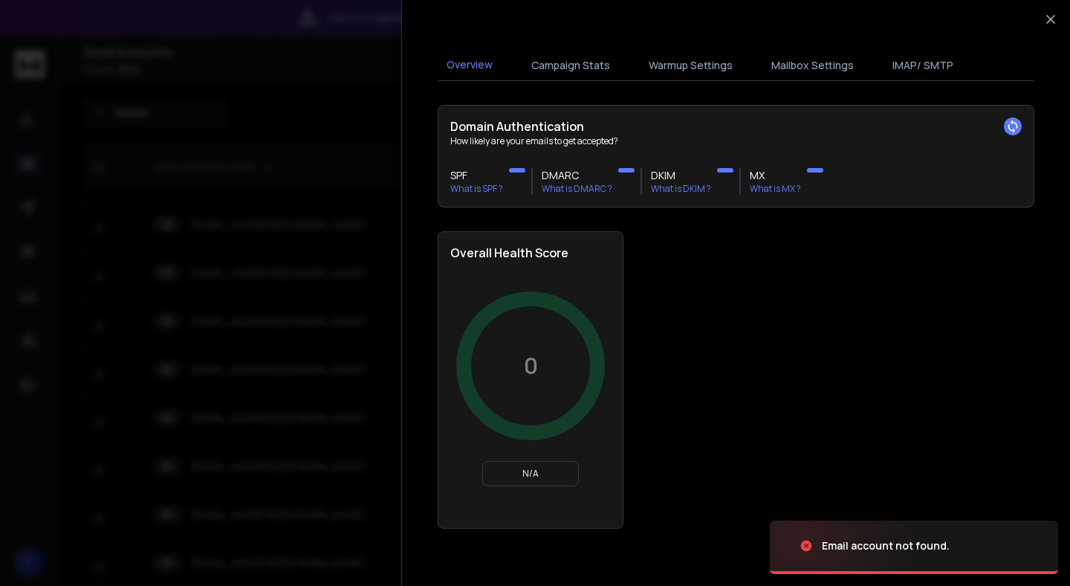
click at [194, 293] on div at bounding box center [535, 293] width 1070 height 586
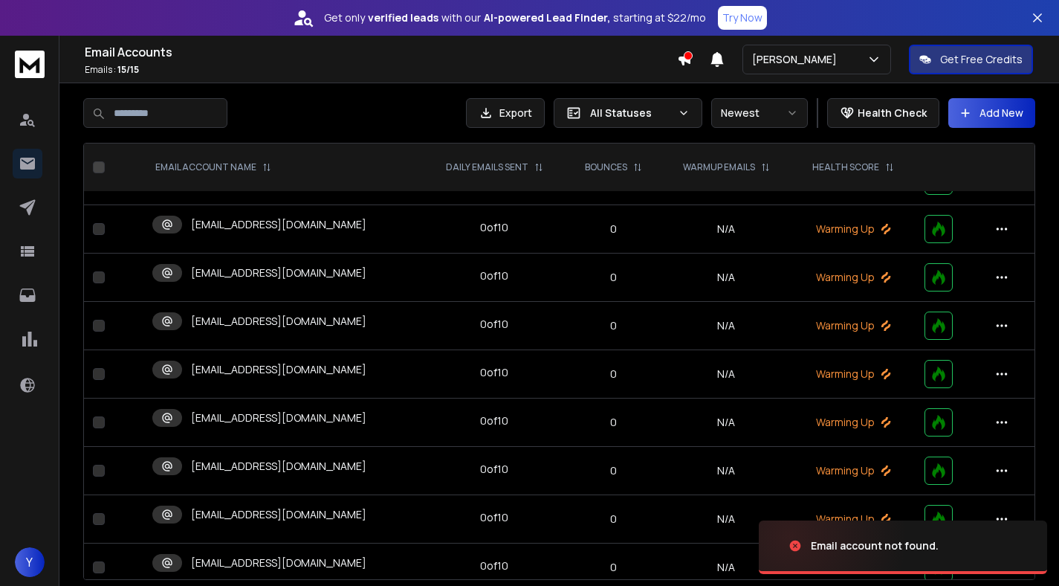
click at [97, 273] on button "button" at bounding box center [99, 277] width 12 height 12
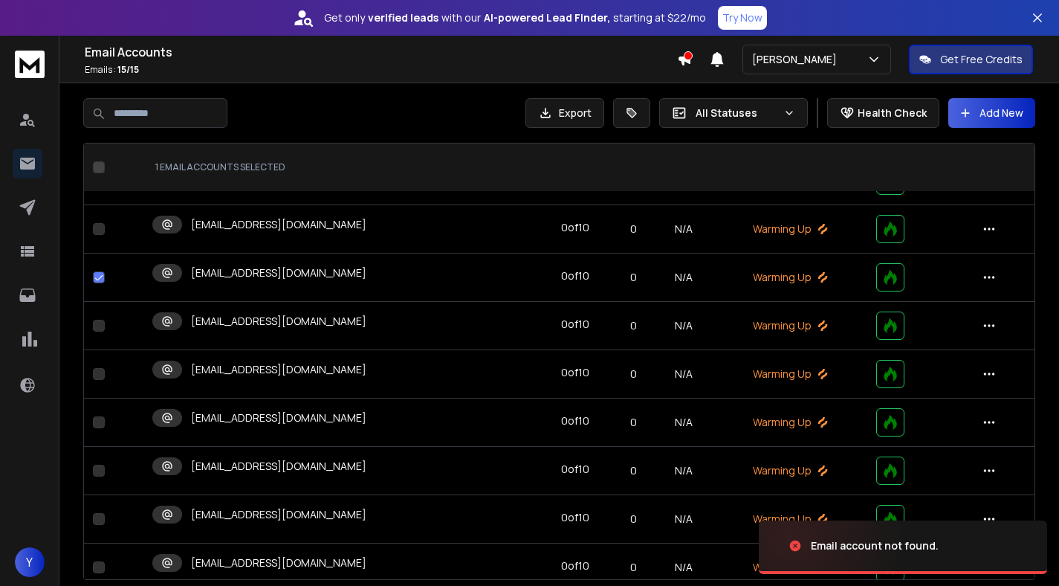
click at [109, 321] on div at bounding box center [118, 326] width 51 height 12
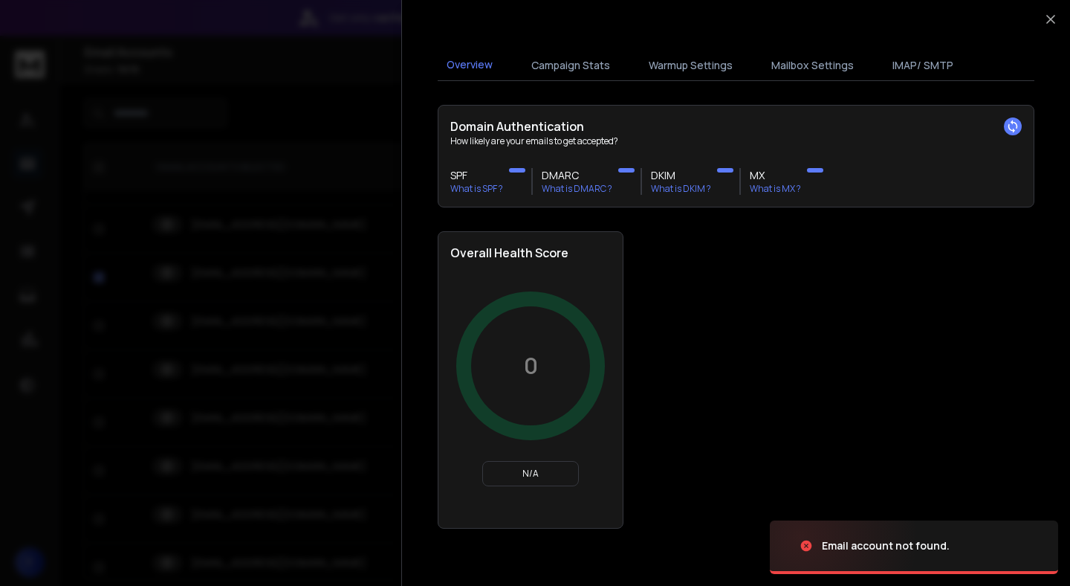
click at [110, 339] on div at bounding box center [535, 293] width 1070 height 586
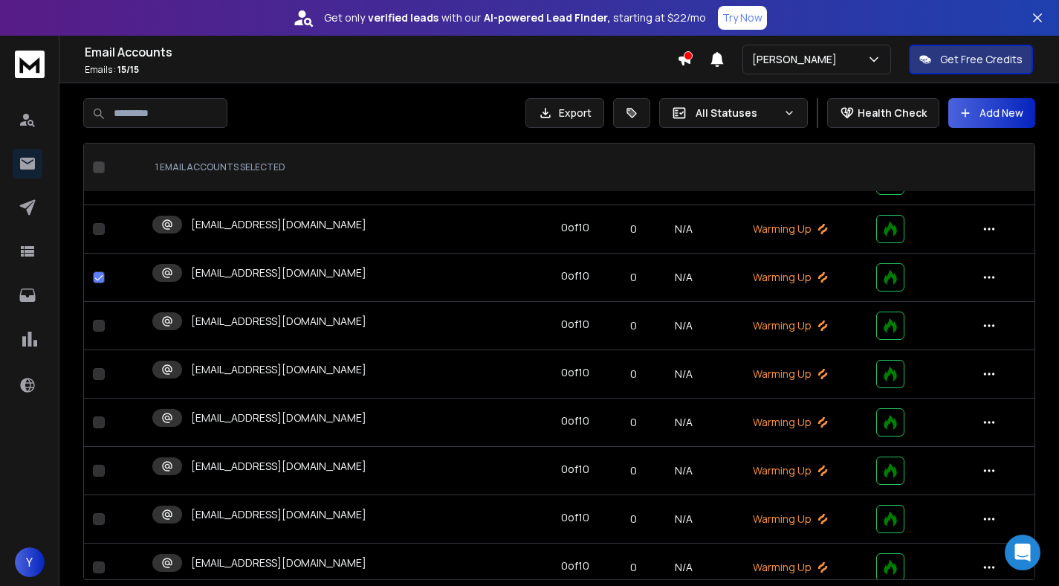
click at [69, 308] on div "Export All Statuses Health Check Add New 1 EMAIL ACCOUNTS SELECTED yar.malik@ai…" at bounding box center [558, 338] width 999 height 511
click at [96, 328] on button "button" at bounding box center [99, 326] width 12 height 12
click at [101, 369] on button "button" at bounding box center [99, 374] width 12 height 12
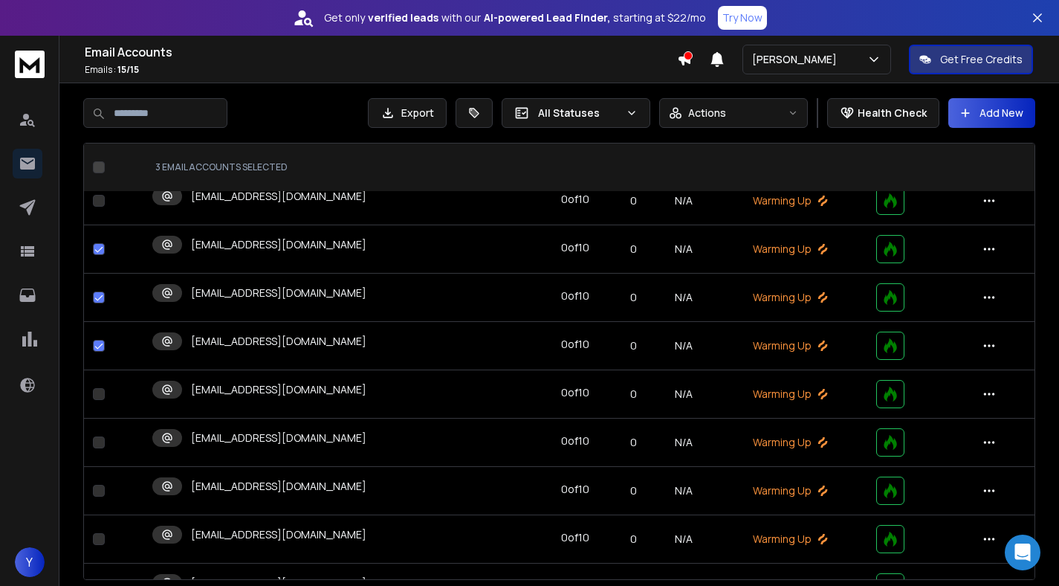
click at [97, 390] on button "button" at bounding box center [99, 394] width 12 height 12
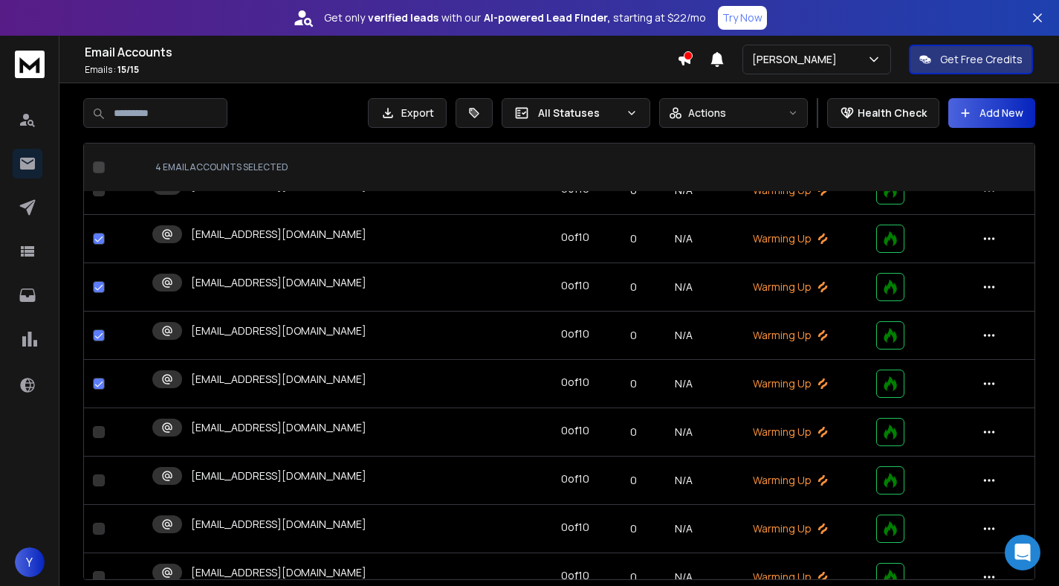
scroll to position [88, 0]
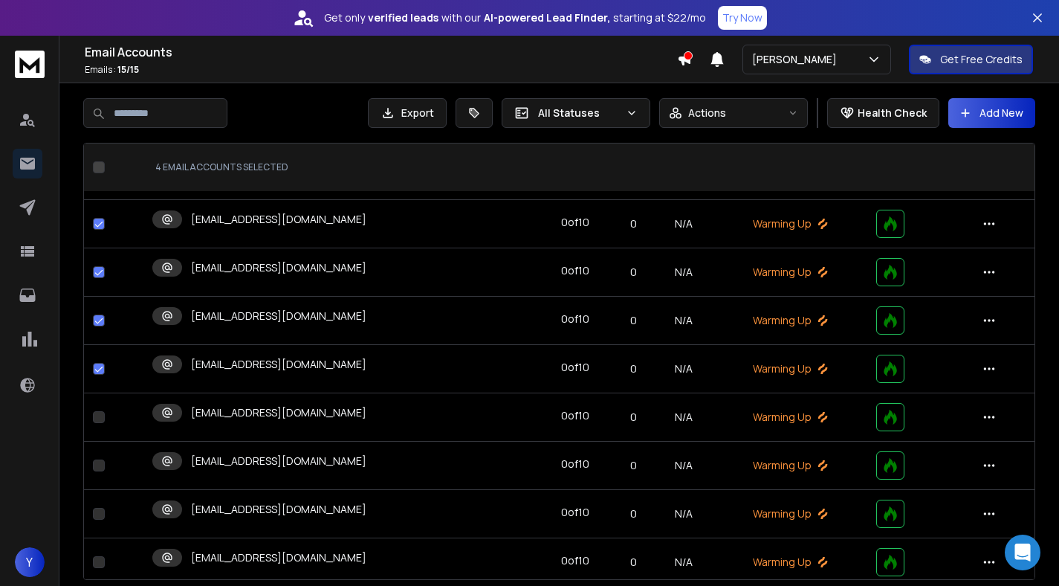
click at [103, 421] on button "button" at bounding box center [99, 417] width 12 height 12
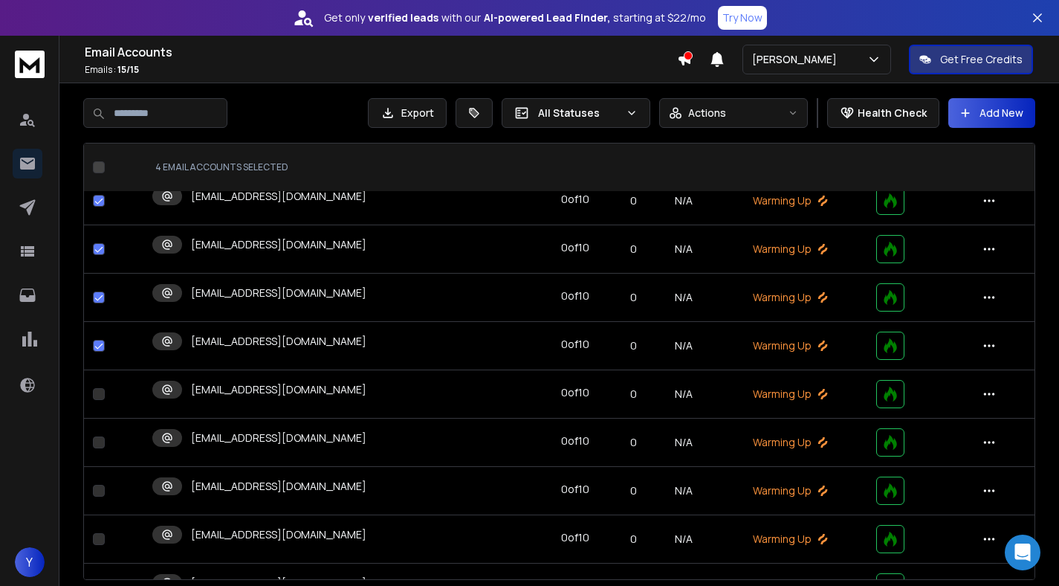
scroll to position [112, 0]
click at [106, 436] on div at bounding box center [118, 441] width 51 height 12
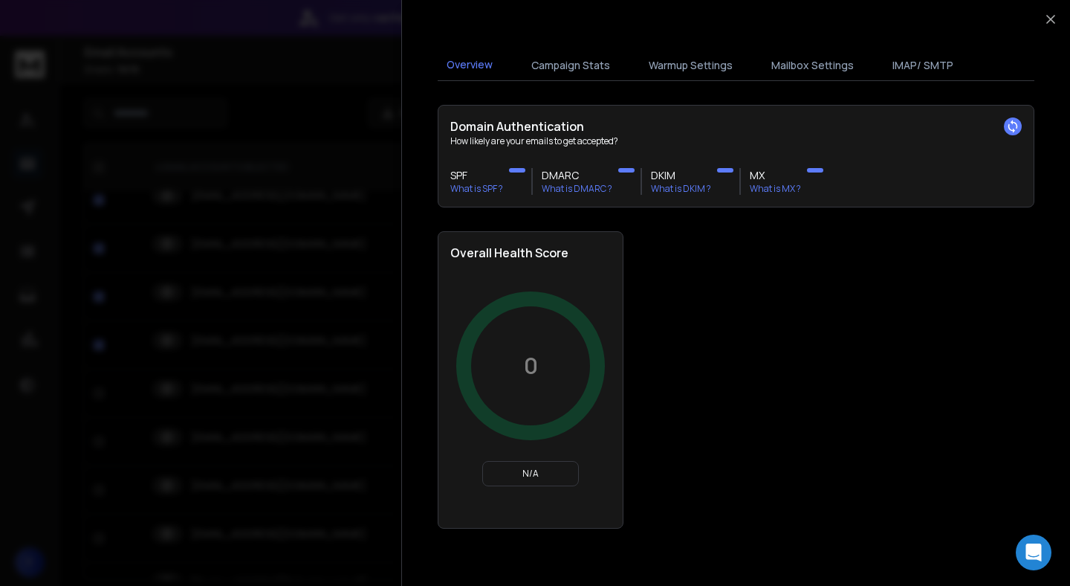
click at [102, 424] on div at bounding box center [535, 293] width 1070 height 586
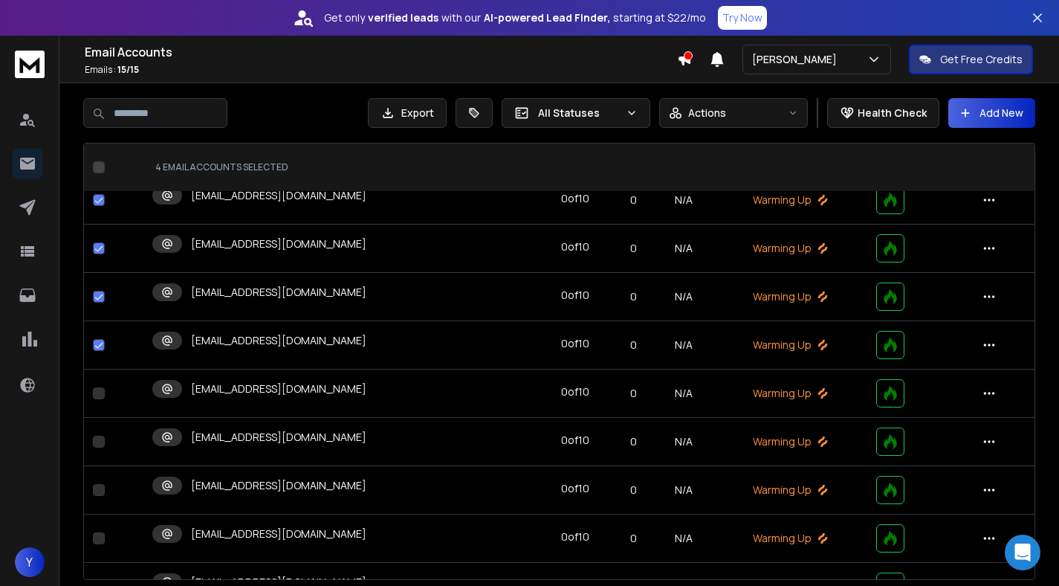
drag, startPoint x: 112, startPoint y: 450, endPoint x: 1, endPoint y: 389, distance: 126.4
click at [1, 389] on div "Y Email Accounts Emails : 15 / 15 Yar Malik Get Free Credits Export All Statuse…" at bounding box center [529, 315] width 1059 height 559
click at [94, 396] on button "button" at bounding box center [99, 393] width 12 height 12
click at [100, 437] on button "button" at bounding box center [99, 441] width 12 height 12
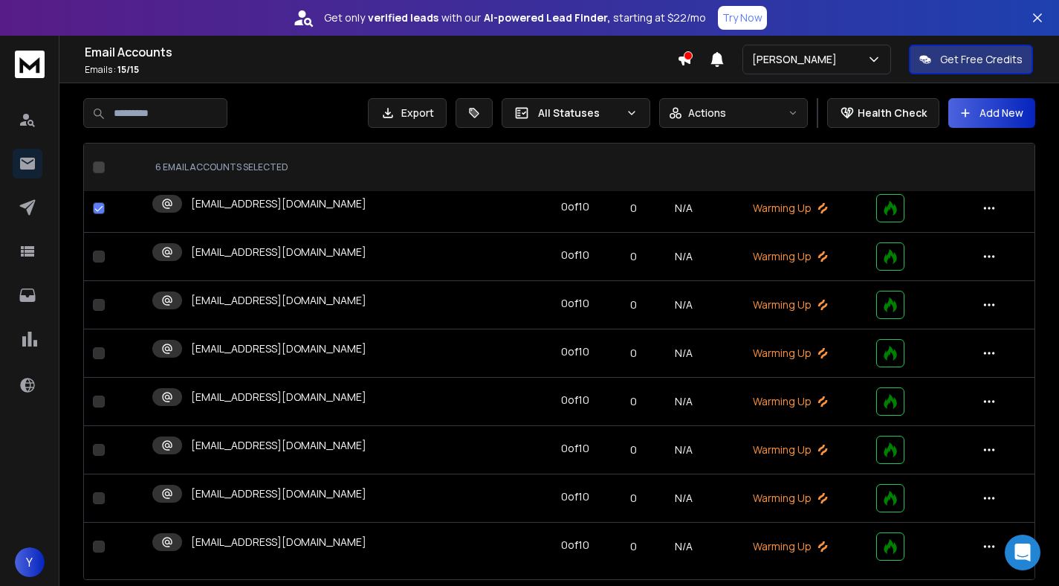
click at [100, 250] on button "button" at bounding box center [99, 256] width 12 height 12
click at [100, 299] on button "button" at bounding box center [99, 305] width 12 height 12
click at [105, 356] on div at bounding box center [118, 353] width 51 height 12
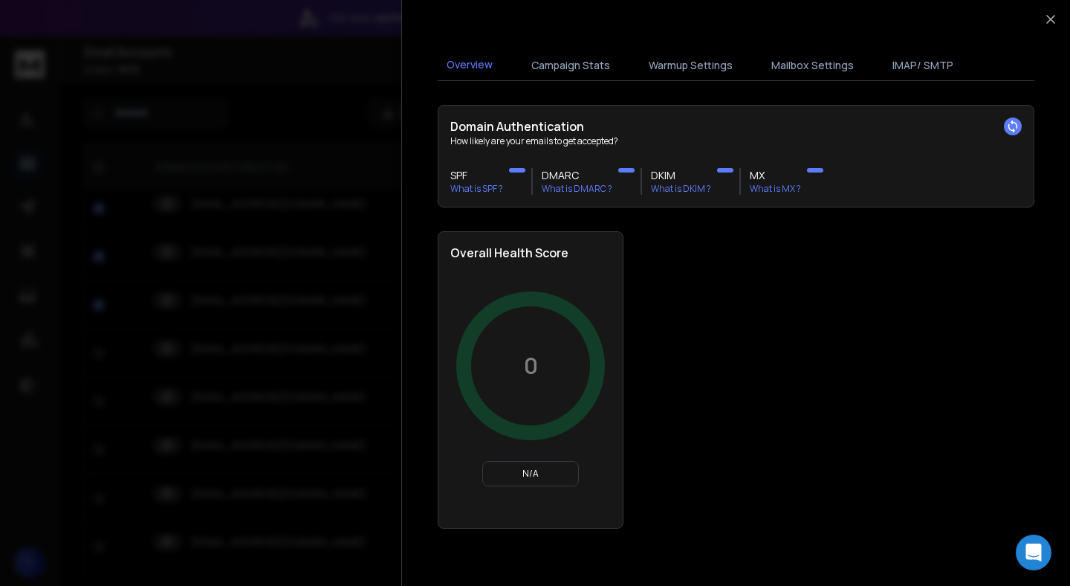
click at [104, 356] on div at bounding box center [535, 293] width 1070 height 586
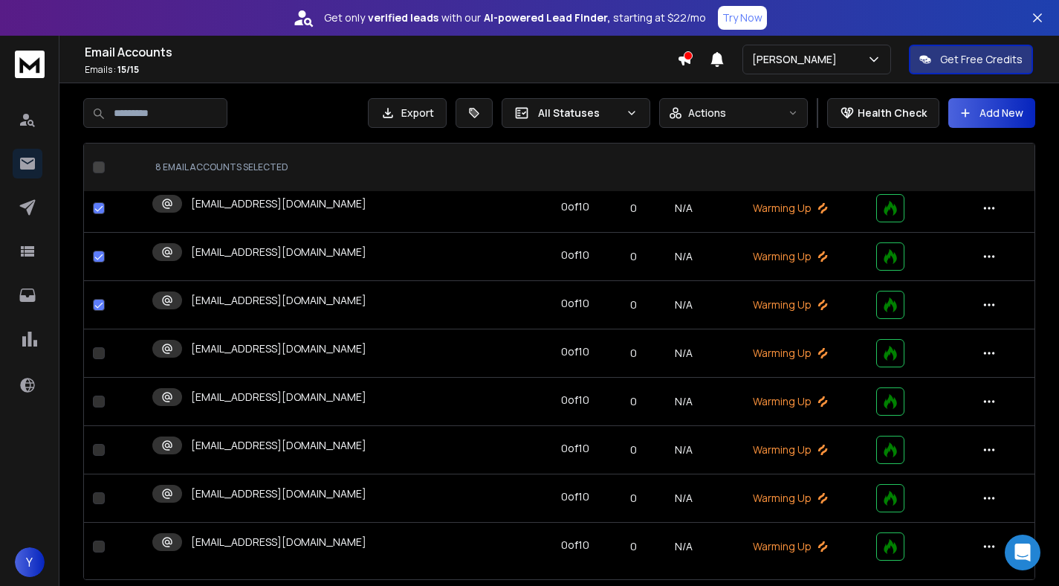
click at [98, 355] on button "button" at bounding box center [99, 353] width 12 height 12
click at [98, 406] on button "button" at bounding box center [99, 401] width 12 height 12
click at [100, 452] on button "button" at bounding box center [99, 450] width 12 height 12
click at [100, 501] on button "button" at bounding box center [99, 498] width 12 height 12
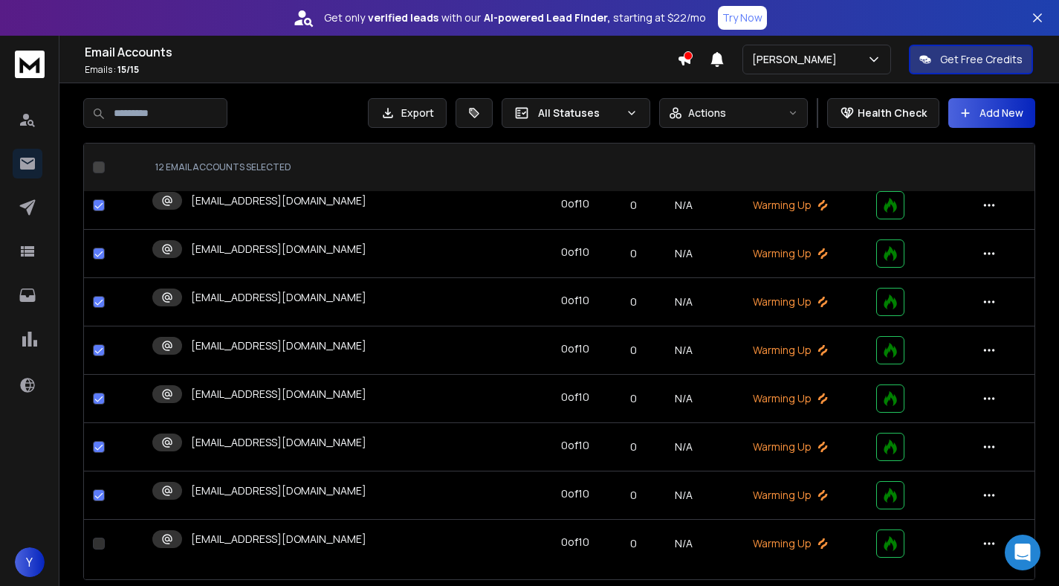
click at [99, 501] on td at bounding box center [113, 495] width 59 height 48
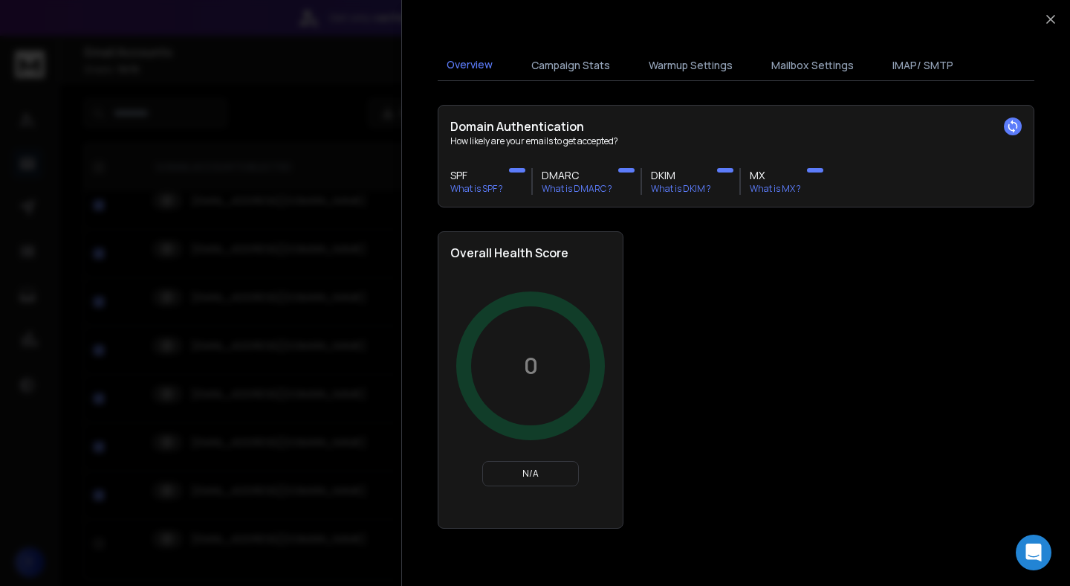
click at [108, 428] on div at bounding box center [535, 293] width 1070 height 586
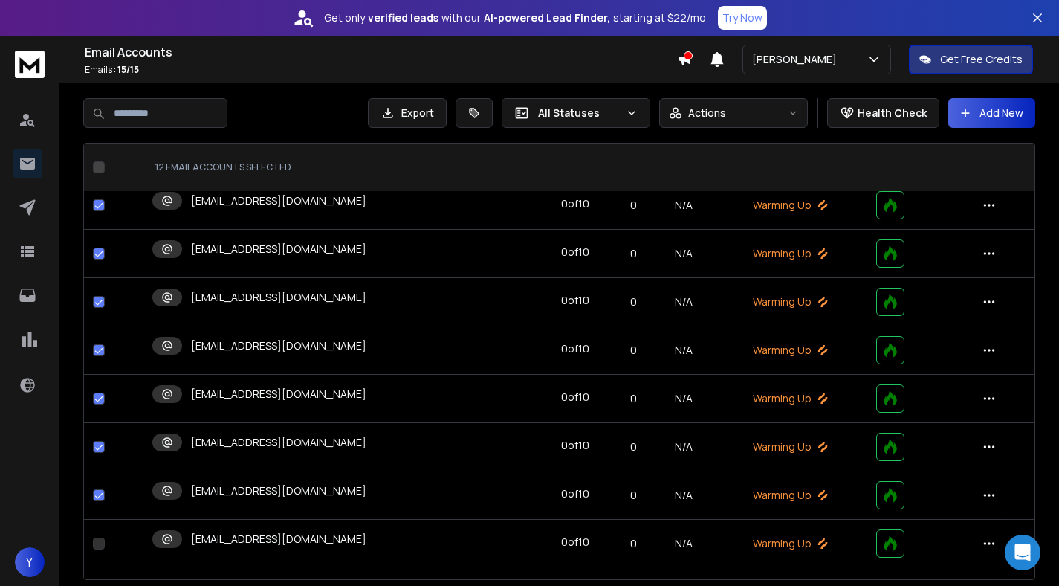
click at [97, 493] on button "button" at bounding box center [99, 495] width 12 height 12
click at [100, 445] on button "button" at bounding box center [99, 447] width 12 height 12
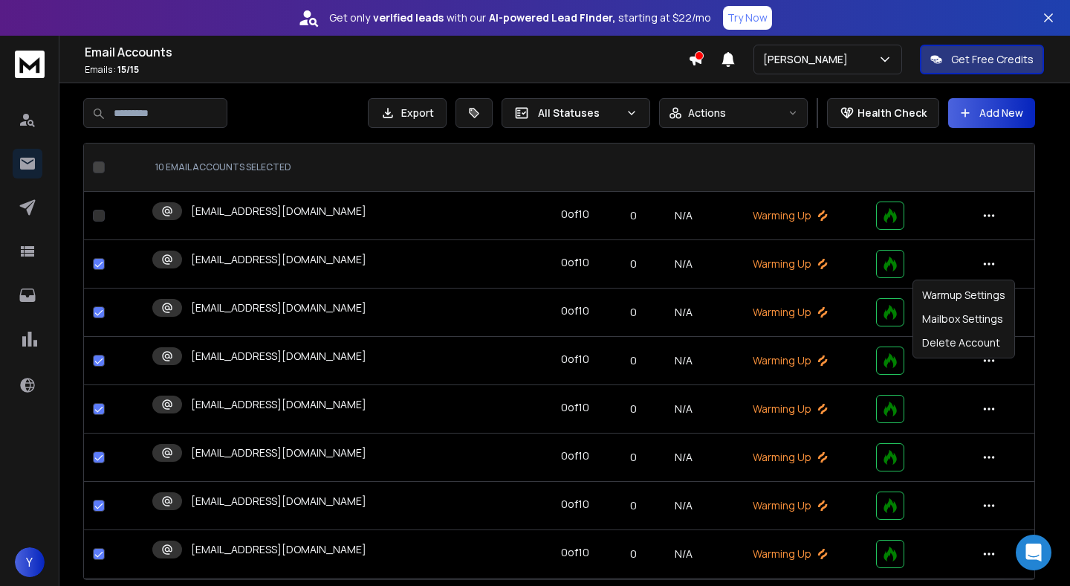
click at [983, 263] on icon at bounding box center [988, 263] width 11 height 2
click at [950, 345] on div "Delete Account" at bounding box center [963, 343] width 95 height 24
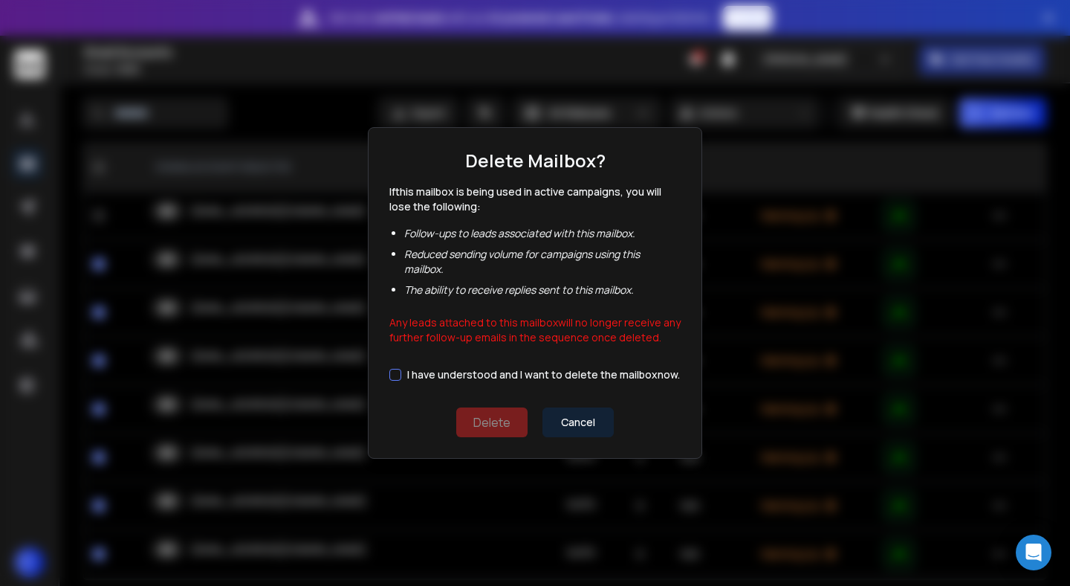
click at [487, 379] on label "I have understood and I want to delete the mailbox now." at bounding box center [543, 374] width 273 height 10
click at [401, 379] on button "I have understood and I want to delete the mailbox now." at bounding box center [395, 375] width 12 height 12
click at [484, 428] on button "Delete" at bounding box center [491, 422] width 71 height 30
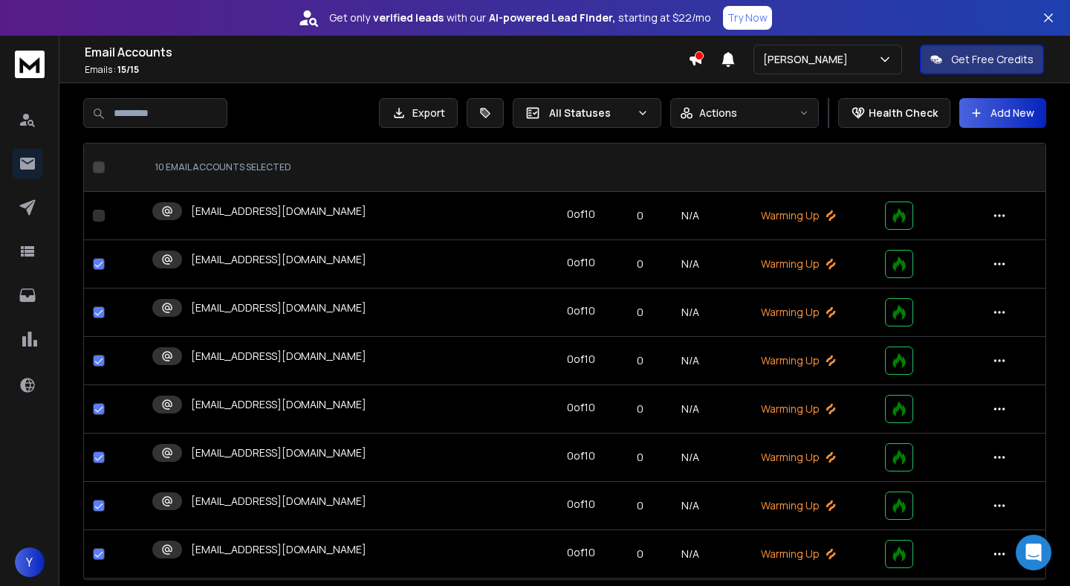
click at [993, 311] on icon at bounding box center [999, 311] width 13 height 13
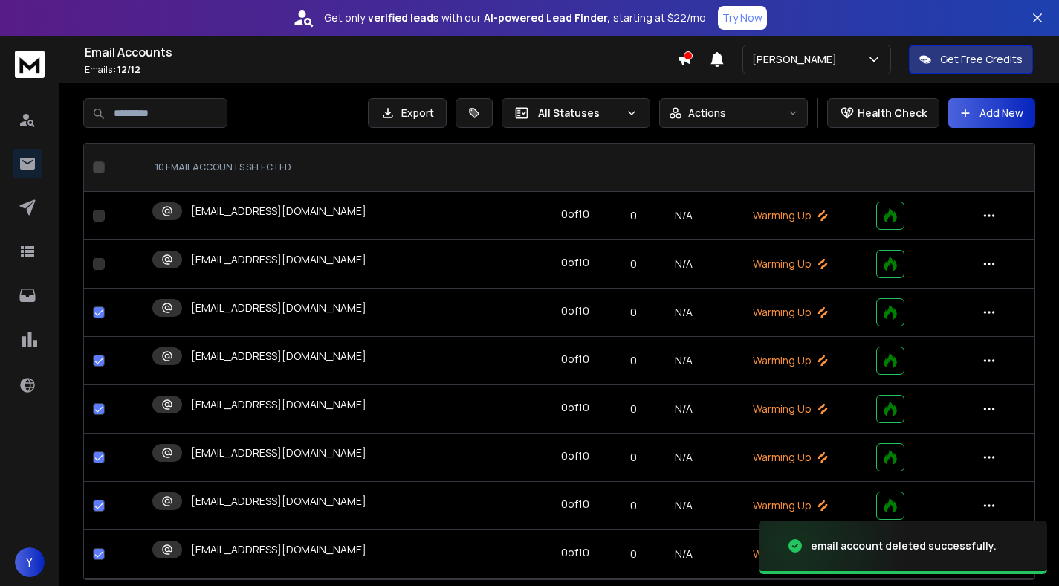
click at [305, 110] on div at bounding box center [221, 113] width 276 height 30
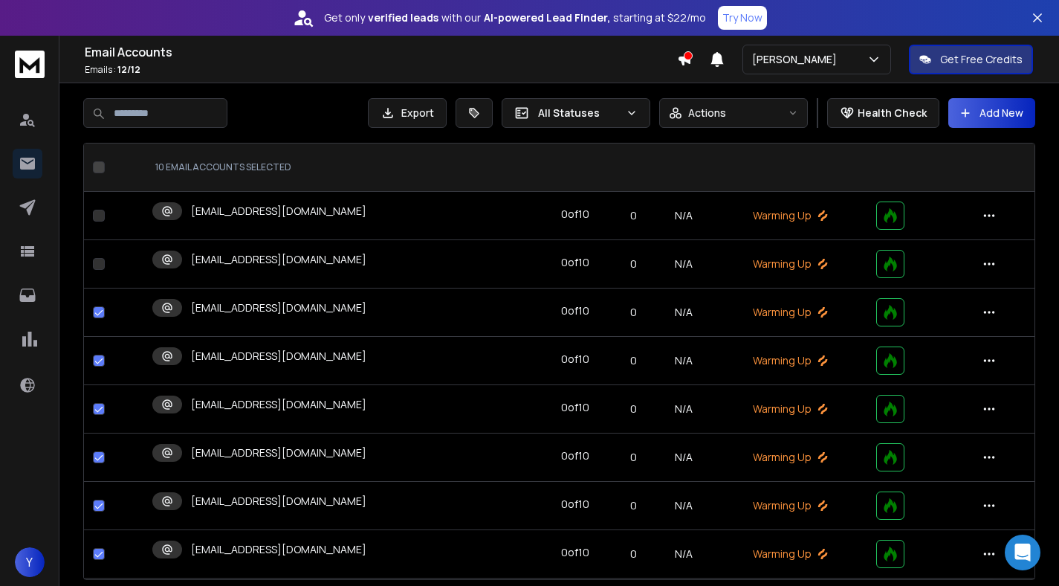
click at [982, 364] on icon at bounding box center [988, 360] width 13 height 13
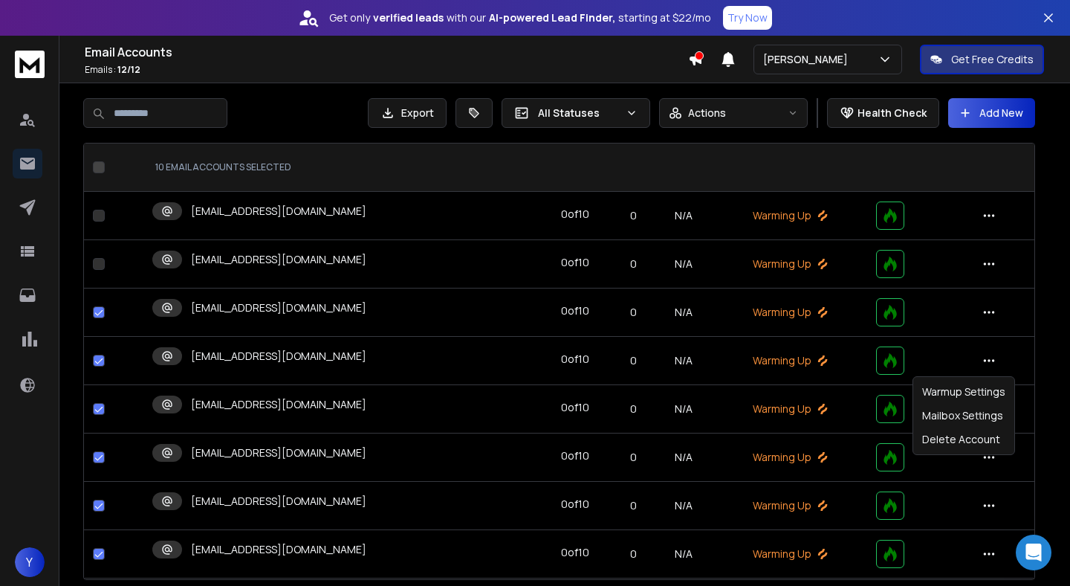
click at [982, 363] on icon at bounding box center [988, 360] width 13 height 13
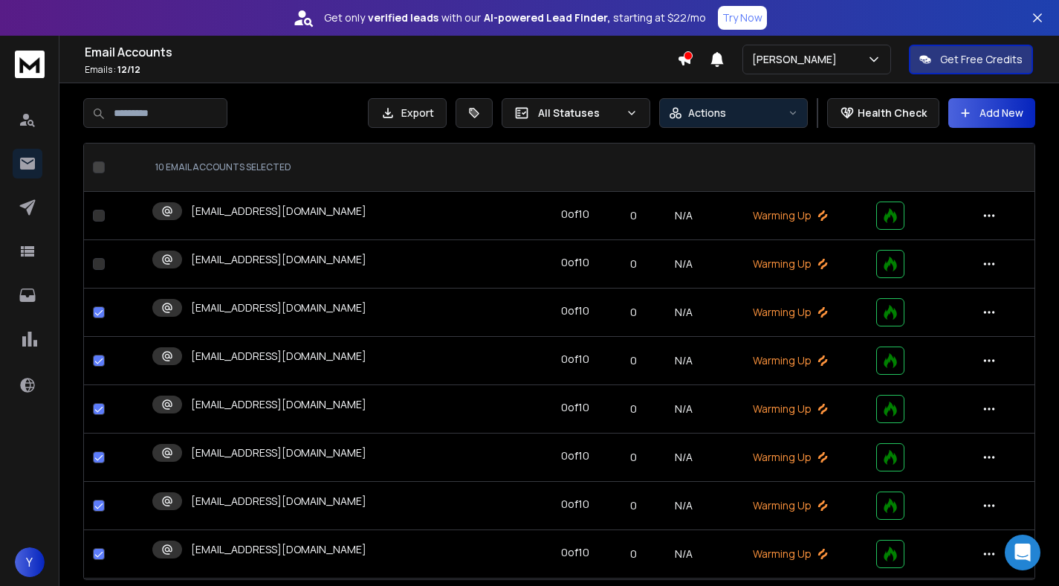
click at [795, 115] on icon "button" at bounding box center [793, 113] width 10 height 12
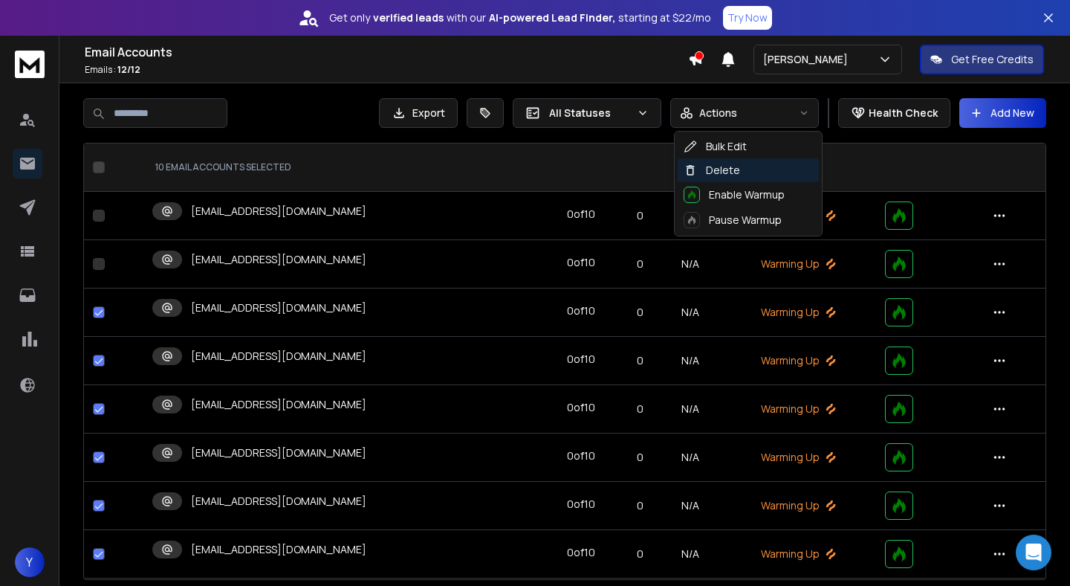
click at [748, 178] on div "Delete" at bounding box center [748, 170] width 141 height 24
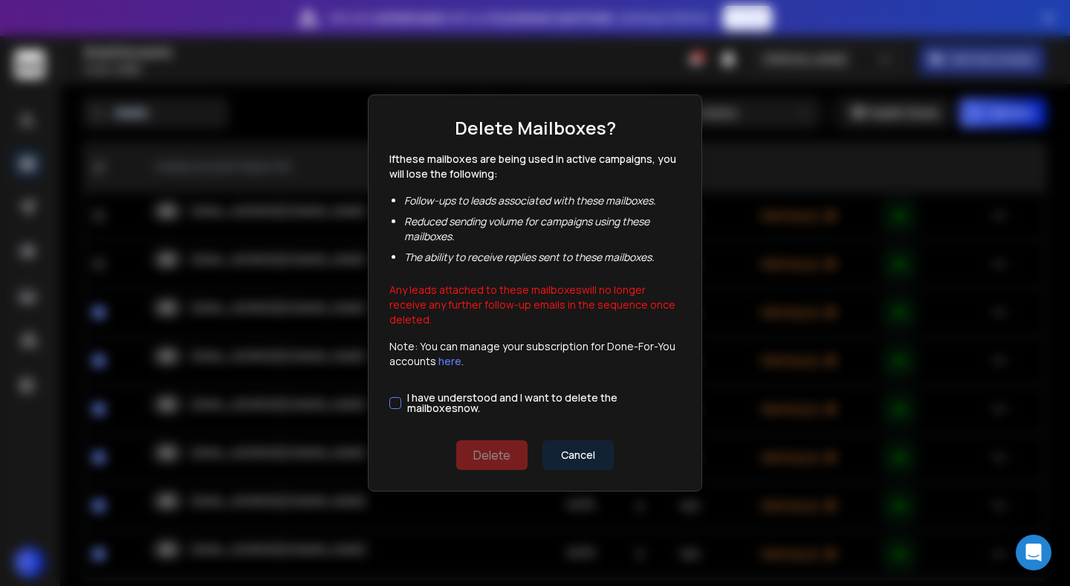
click at [496, 397] on label "I have understood and I want to delete the mailbox es now." at bounding box center [543, 402] width 273 height 21
click at [401, 397] on button "I have understood and I want to delete the mailbox es now." at bounding box center [395, 403] width 12 height 12
click at [513, 449] on button "Delete" at bounding box center [491, 455] width 71 height 30
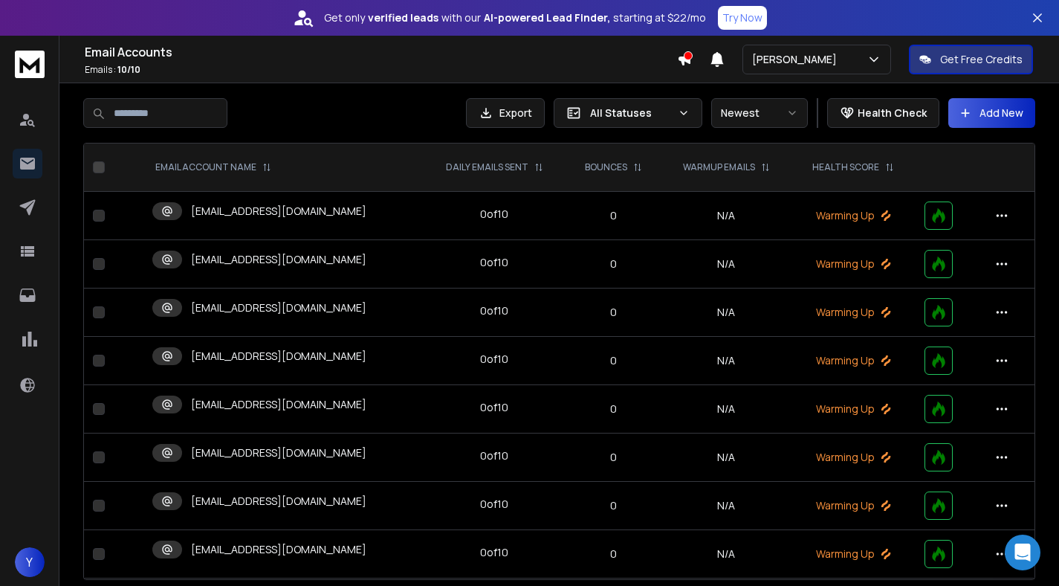
click at [304, 48] on h1 "Email Accounts" at bounding box center [381, 52] width 592 height 18
